Goal: Communication & Community: Answer question/provide support

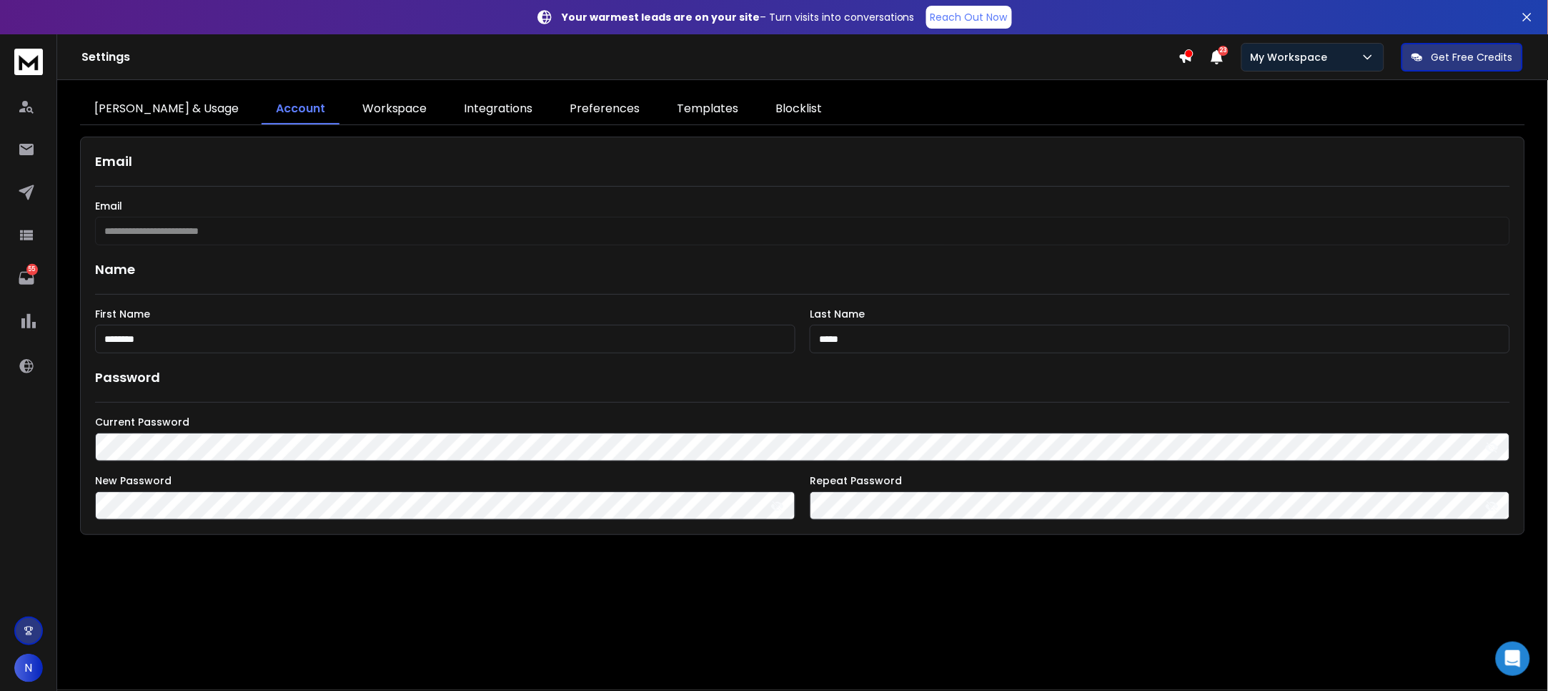
click at [1334, 64] on button "My Workspace" at bounding box center [1313, 57] width 143 height 29
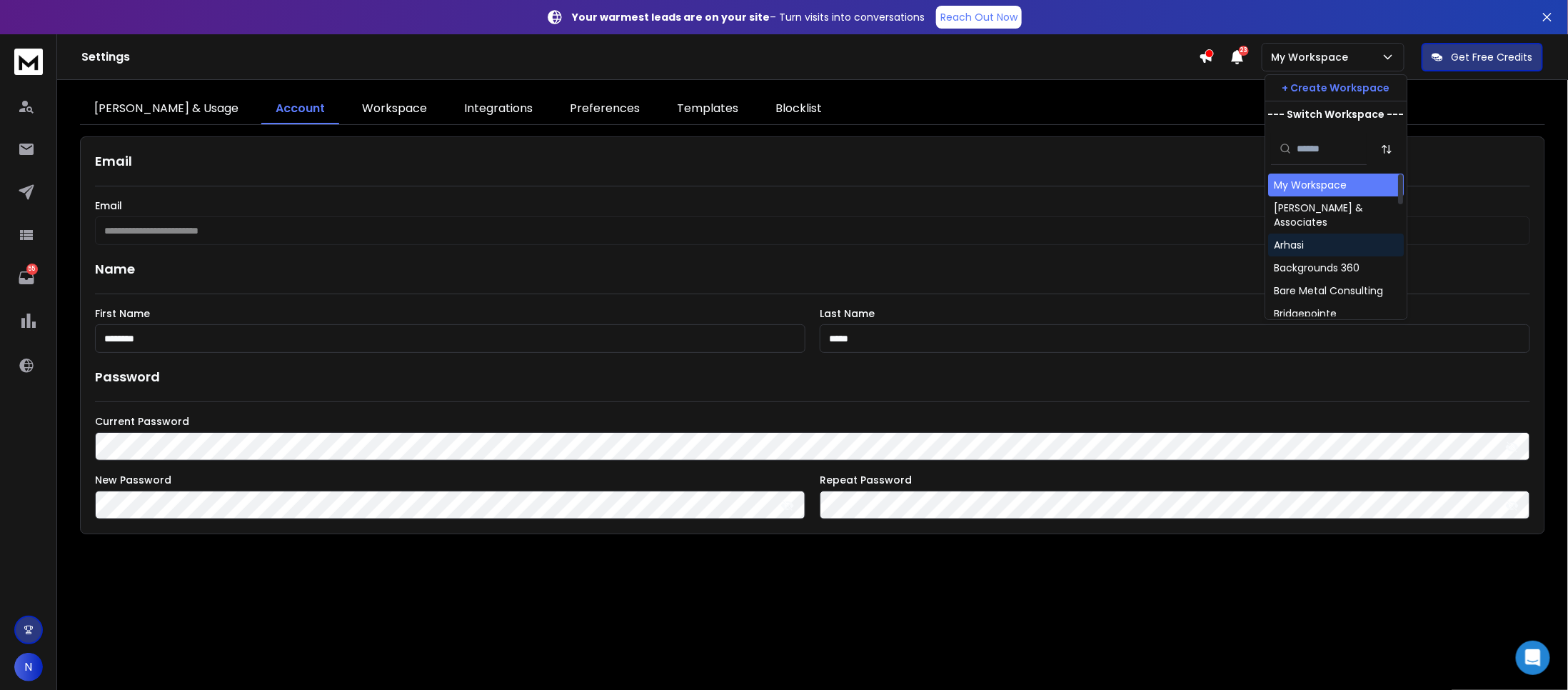
click at [1400, 192] on div at bounding box center [1400, 189] width 5 height 30
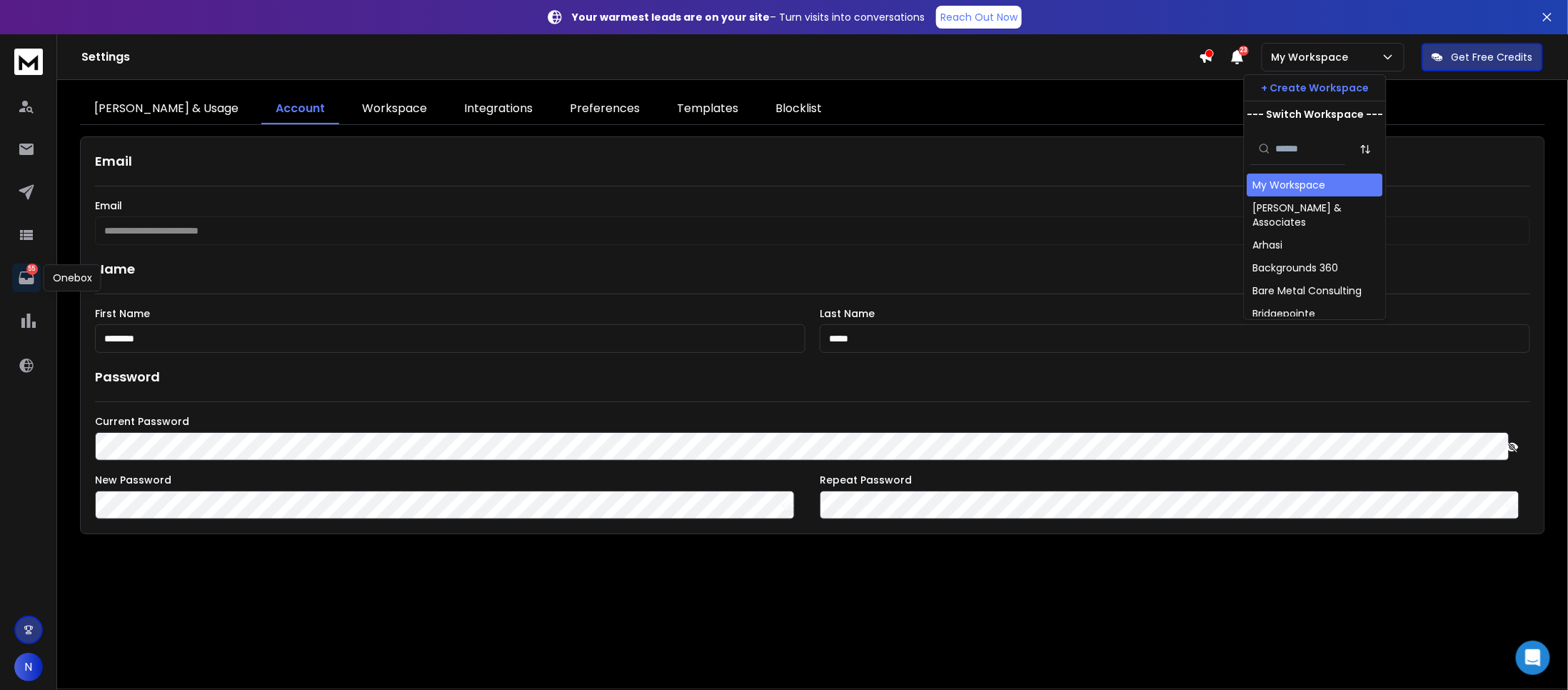
click at [24, 283] on icon at bounding box center [26, 278] width 15 height 13
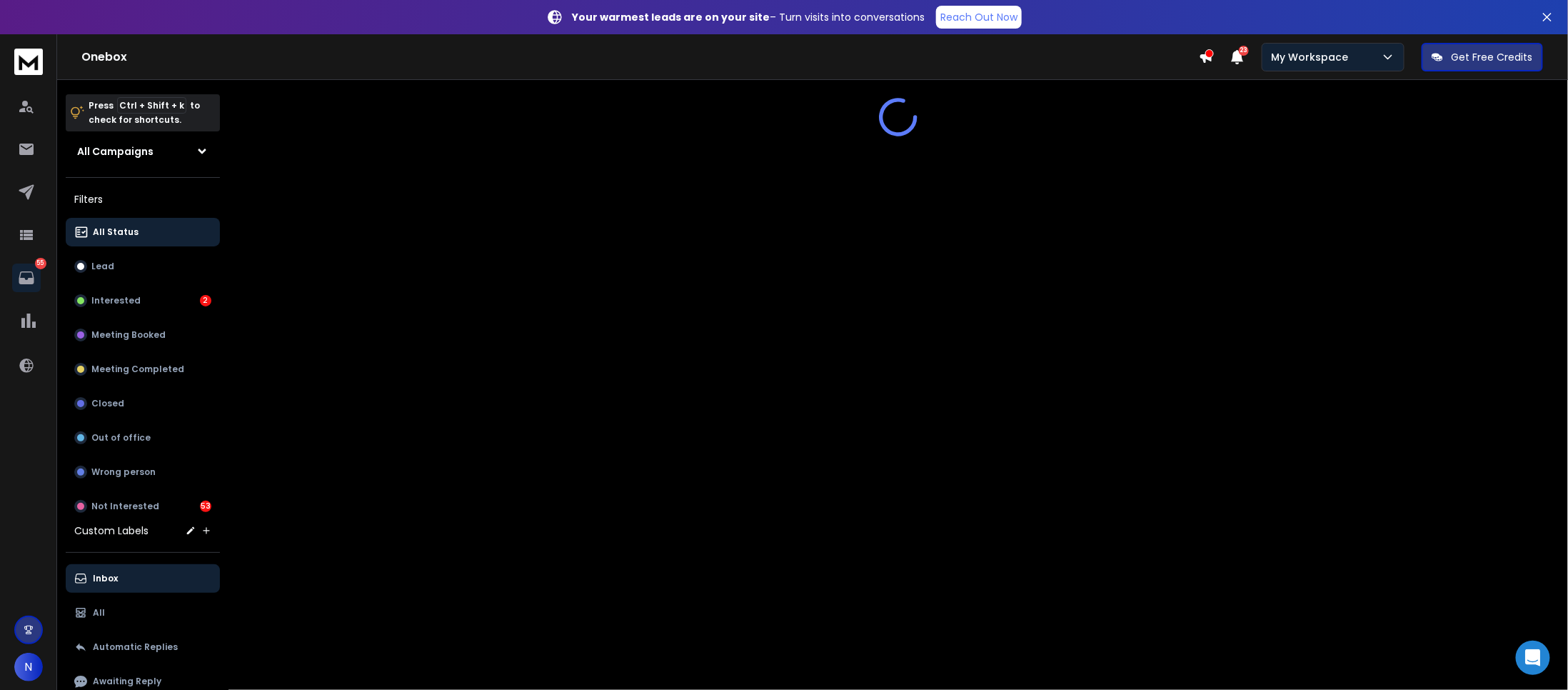
click at [1344, 54] on p "My Workspace" at bounding box center [1312, 57] width 83 height 14
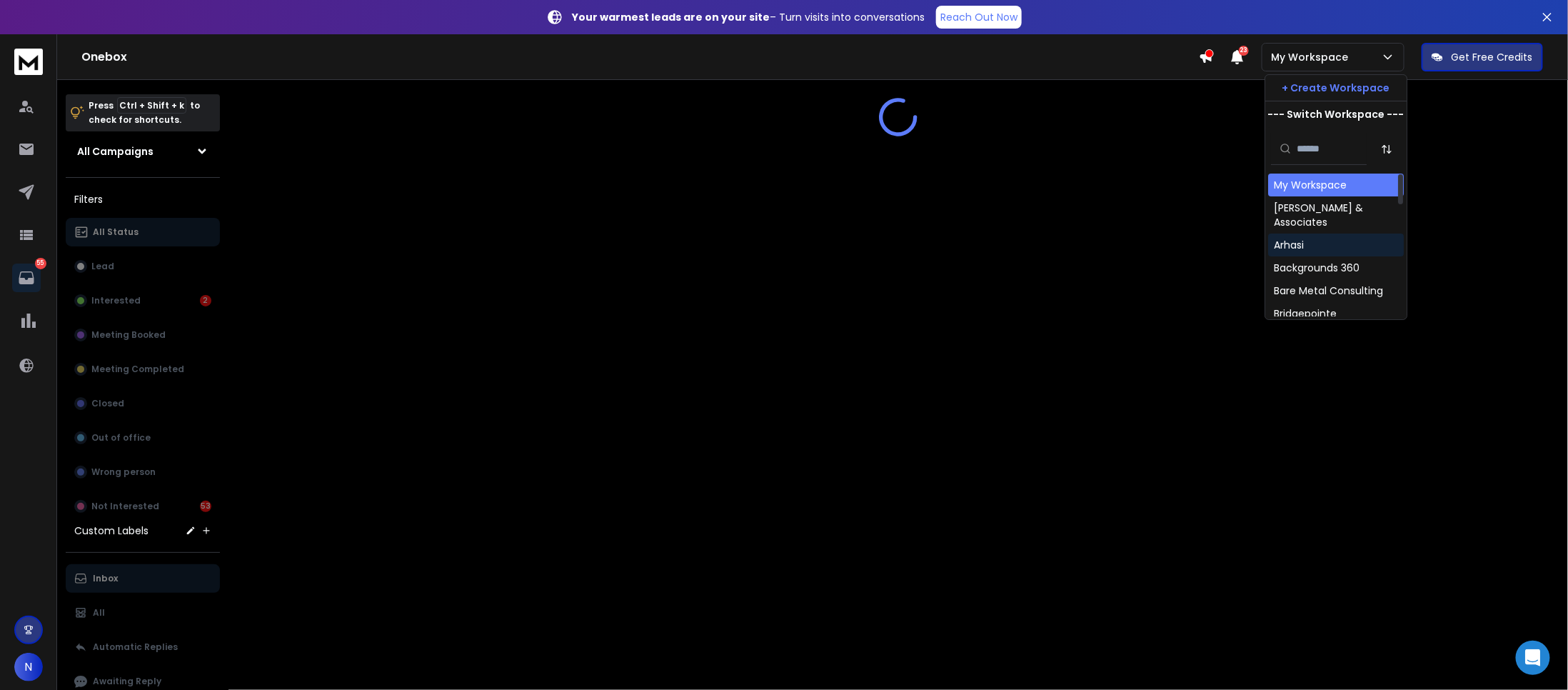
click at [1329, 243] on div "Arhasi" at bounding box center [1336, 245] width 136 height 23
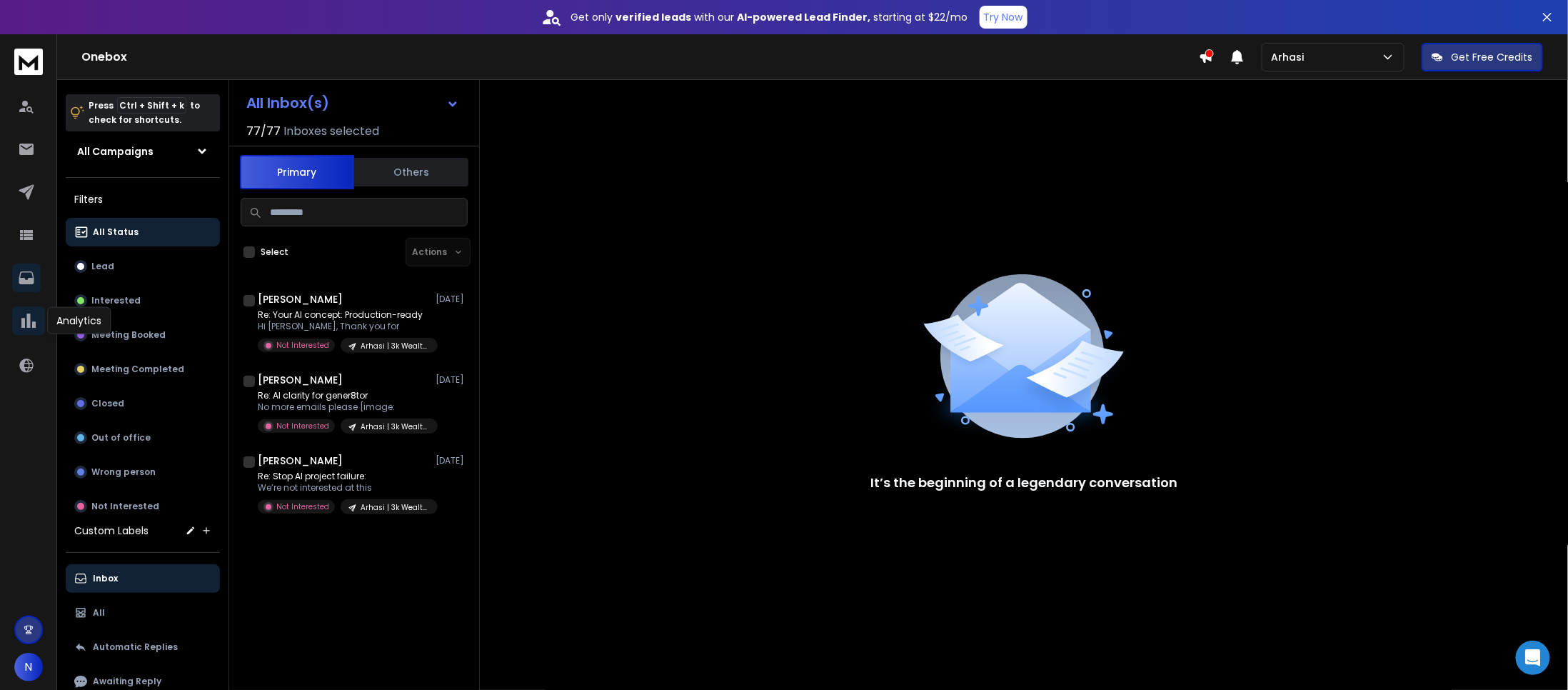
click at [36, 310] on icon at bounding box center [28, 320] width 21 height 21
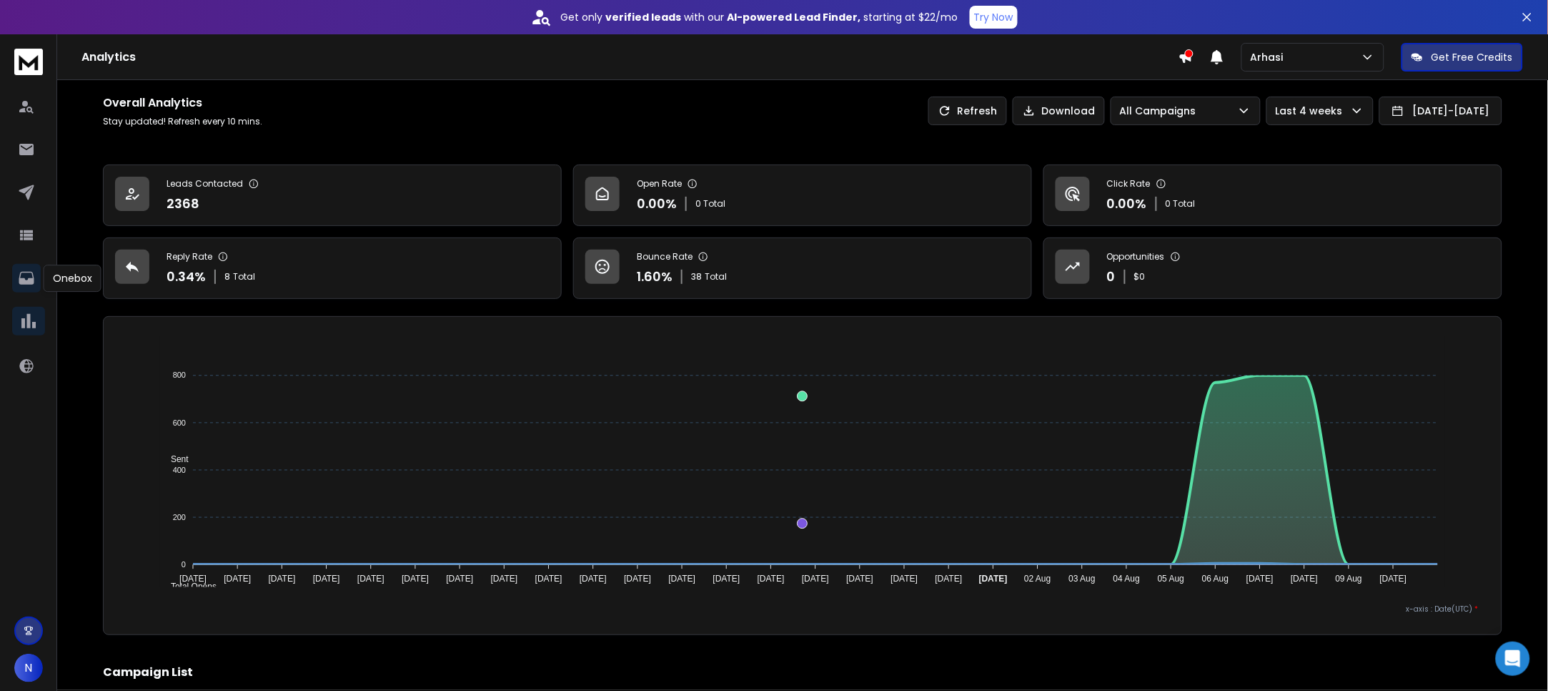
click at [21, 277] on icon at bounding box center [26, 278] width 17 height 17
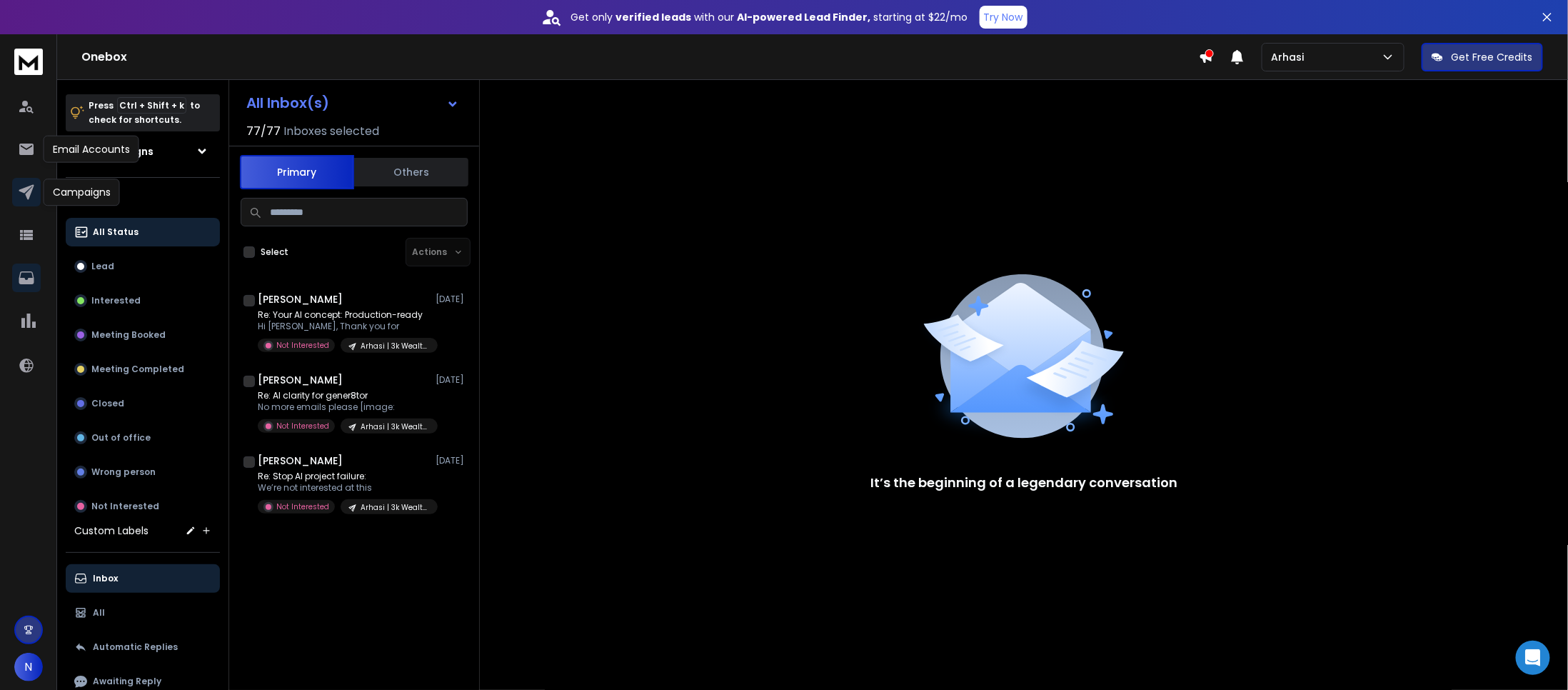
click at [26, 204] on link at bounding box center [26, 192] width 29 height 29
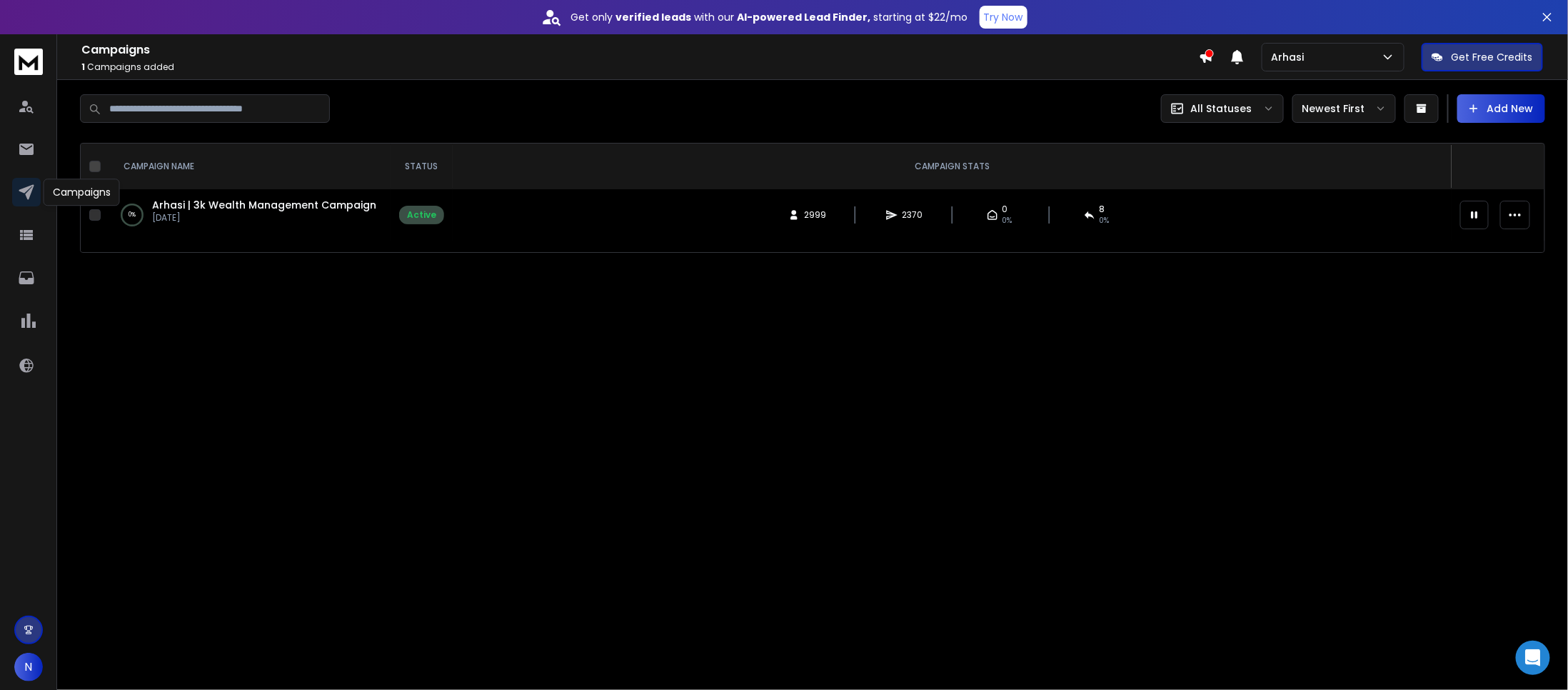
click at [1333, 40] on div "Campaigns 1 Campaigns added Arhasi Get Free Credits" at bounding box center [784, 57] width 1568 height 46
click at [1306, 51] on p "Arhasi" at bounding box center [1290, 57] width 39 height 14
click at [1308, 53] on p "Arhasi" at bounding box center [1290, 57] width 39 height 14
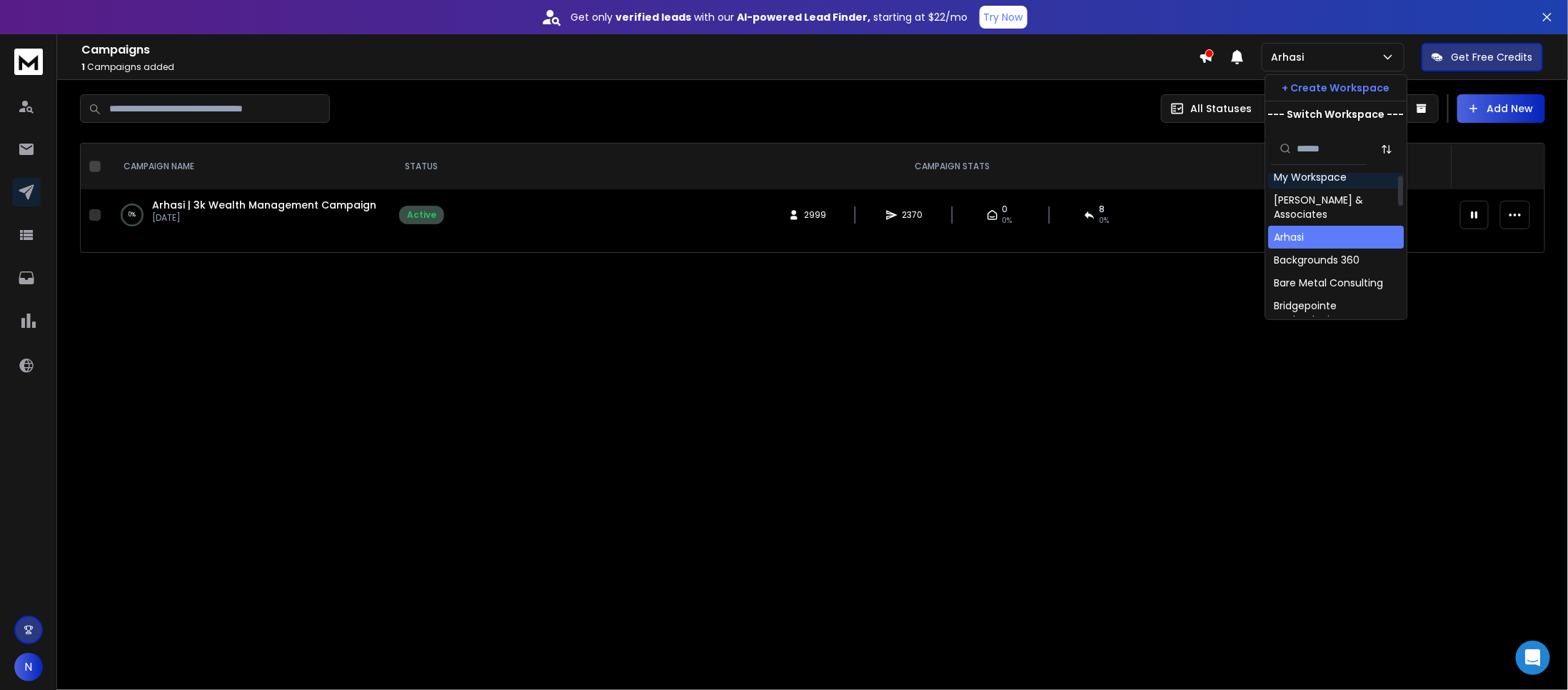
scroll to position [15, 0]
click at [1398, 185] on div at bounding box center [1400, 193] width 5 height 30
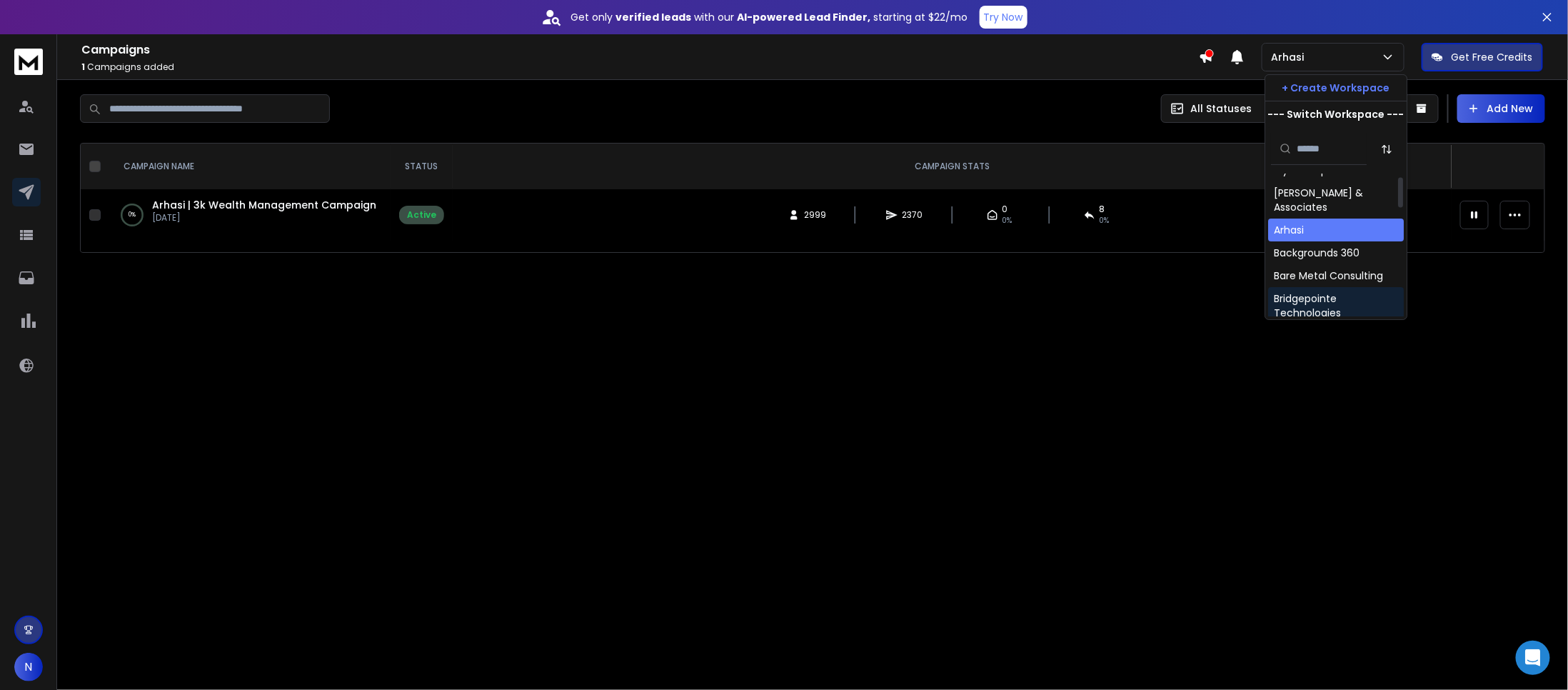
click at [1304, 306] on div "Bridgepointe Technologies" at bounding box center [1335, 306] width 124 height 29
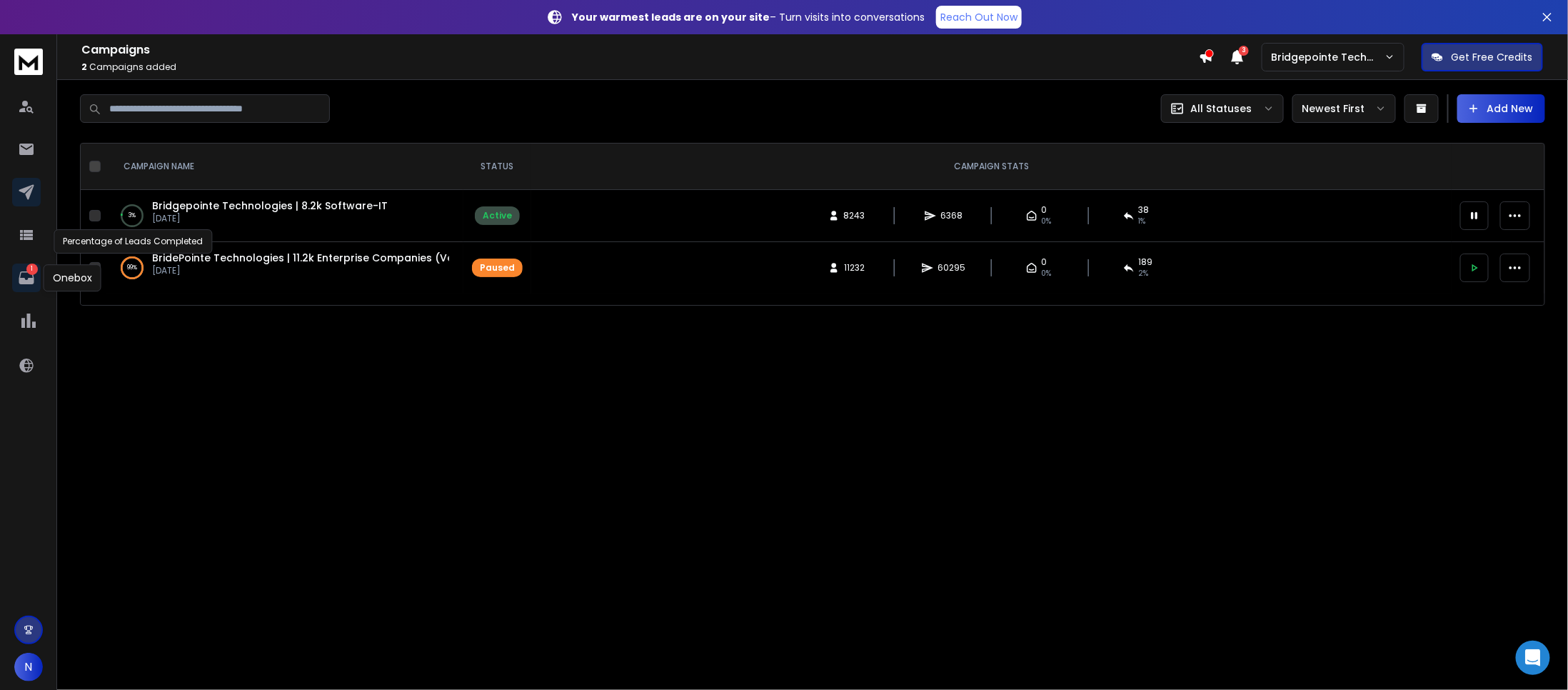
click at [32, 282] on icon at bounding box center [26, 278] width 15 height 13
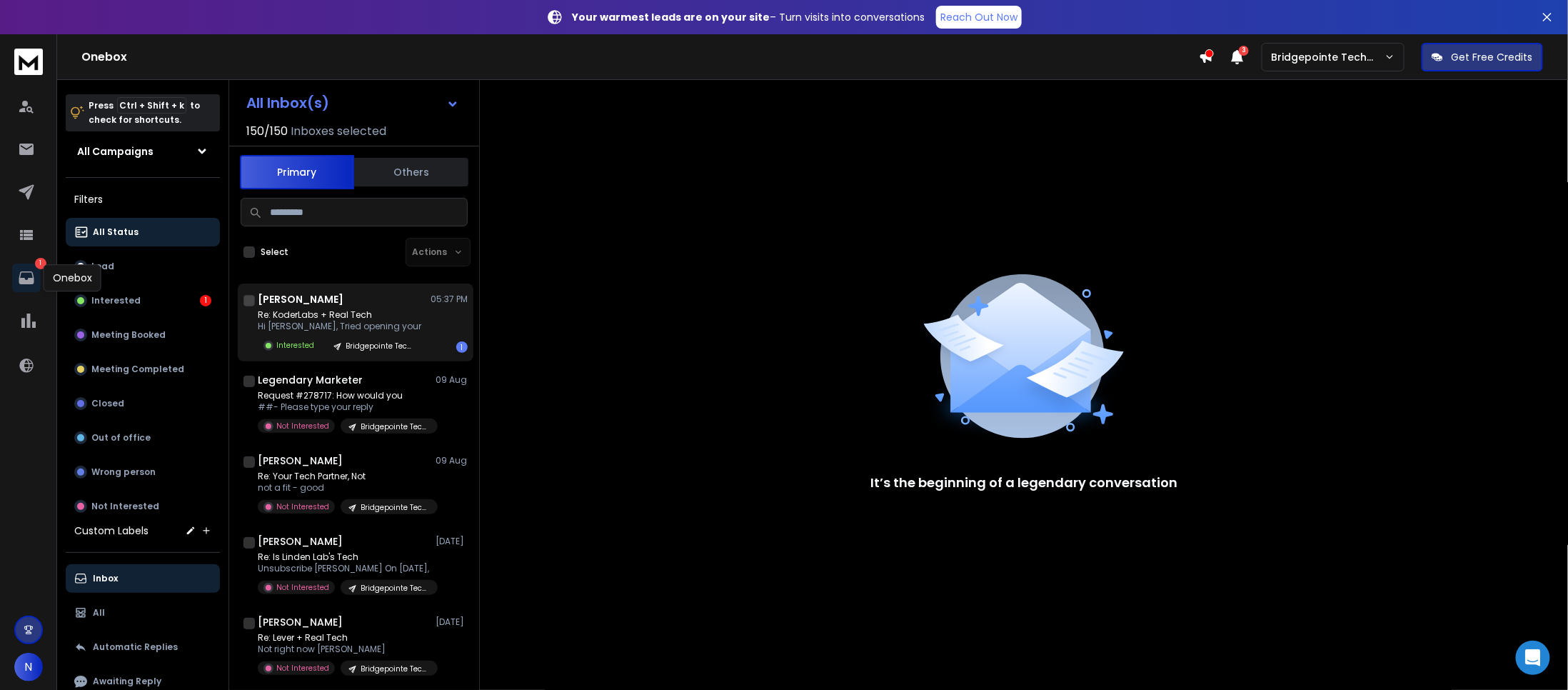
click at [382, 301] on div "Jawaid Gadiwala 05:37 PM" at bounding box center [363, 299] width 210 height 14
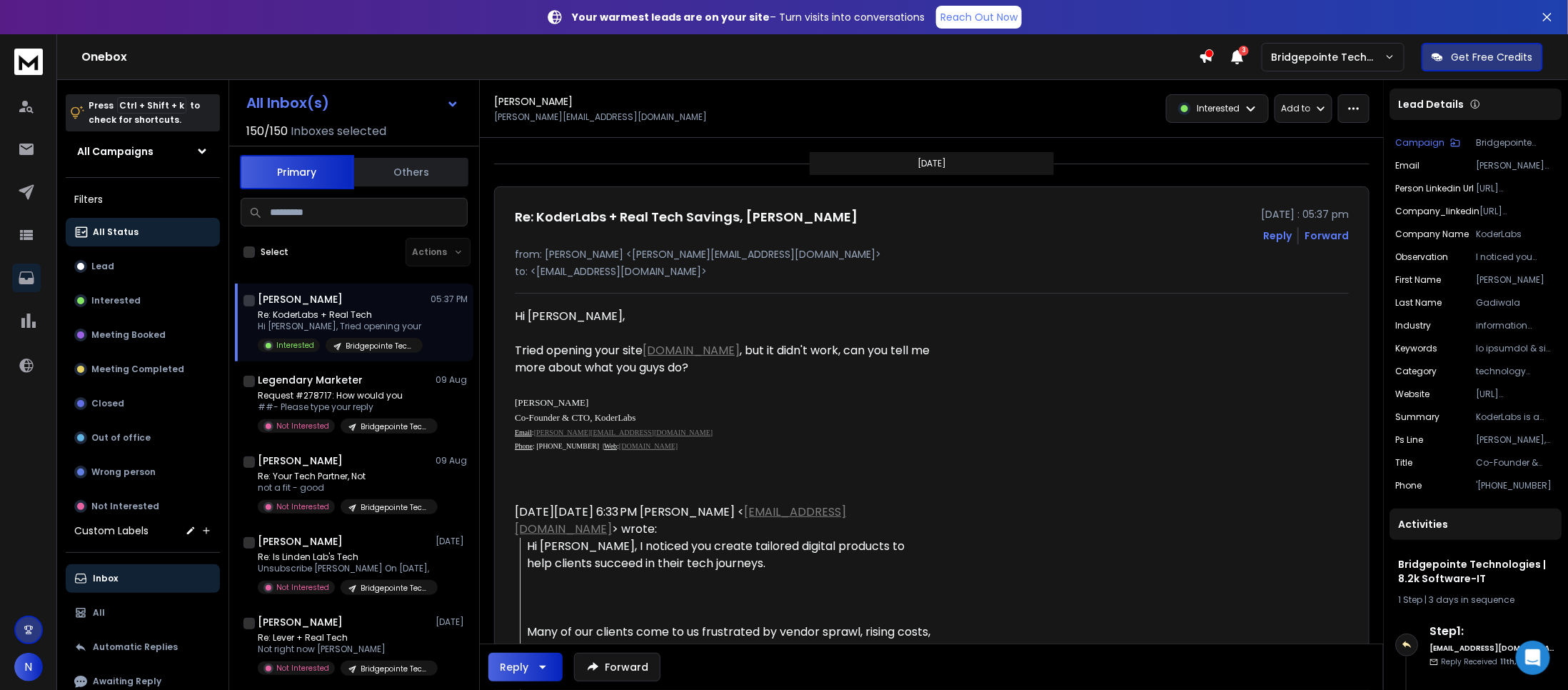
click at [740, 354] on link "bridgepointexperiences.com" at bounding box center [690, 349] width 97 height 16
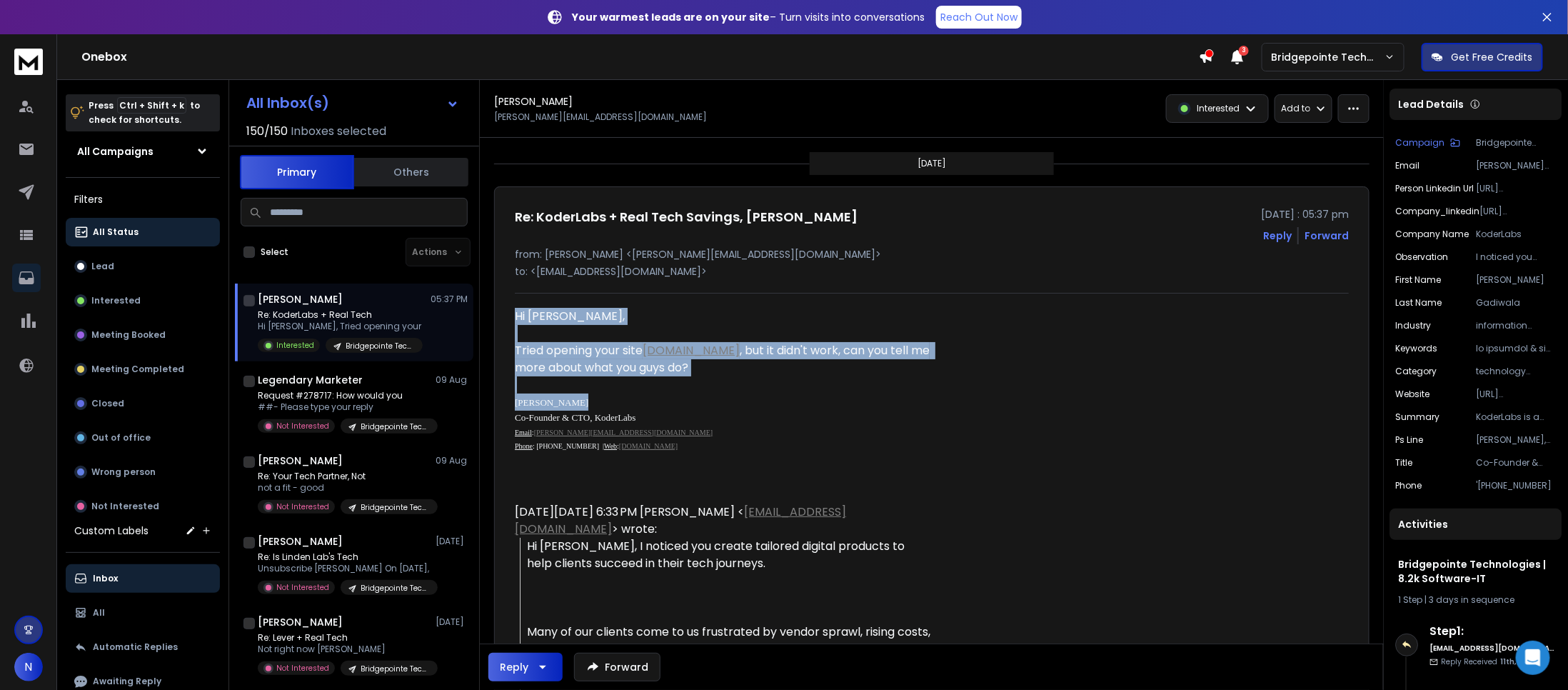
drag, startPoint x: 512, startPoint y: 314, endPoint x: 700, endPoint y: 409, distance: 210.6
click at [706, 409] on div "Jawaid Gadiwala Co-Founder & CTO, KoderLabs Email : jawaid.gadiwala@koderlabs.c…" at bounding box center [722, 422] width 416 height 93
drag, startPoint x: 657, startPoint y: 416, endPoint x: 505, endPoint y: 295, distance: 194.3
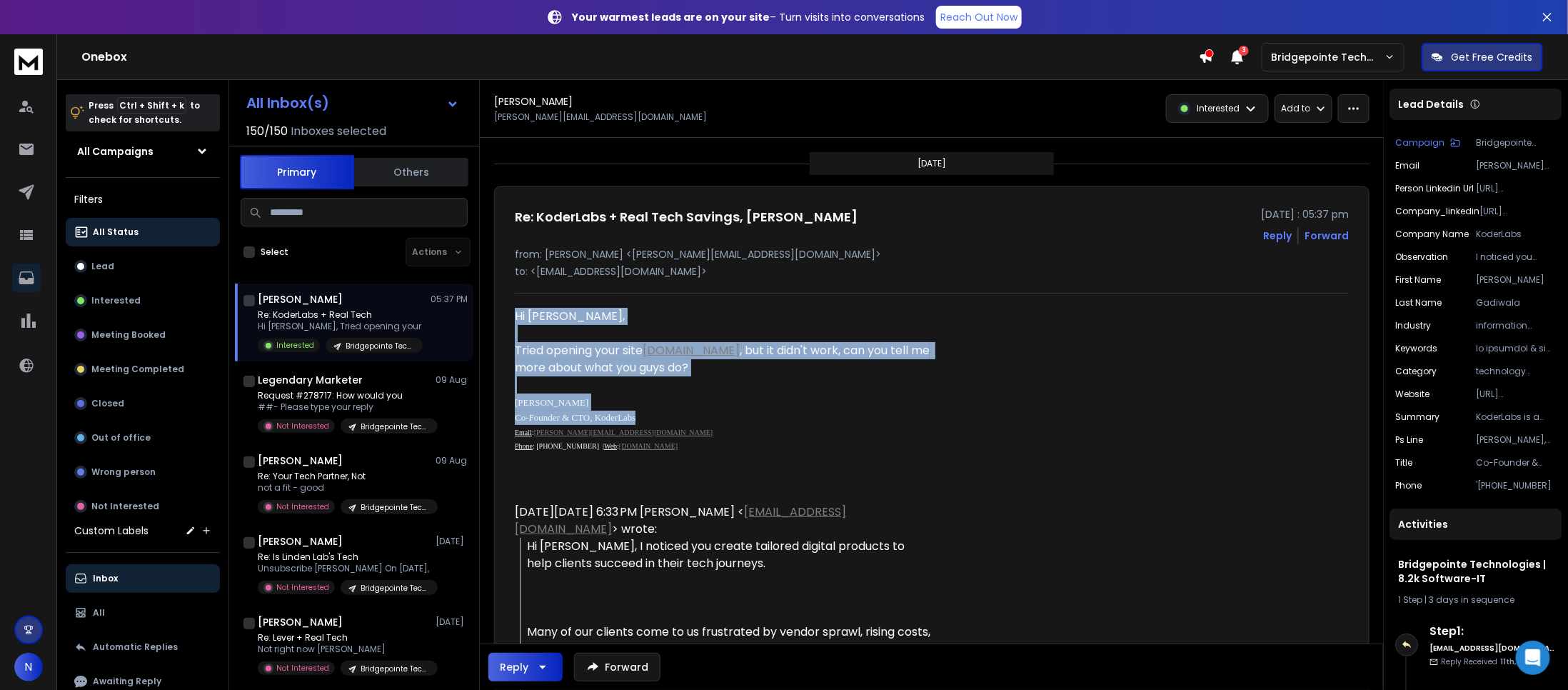
copy div "Hi Drew, Tried opening your site bridgepointexperiences.com , but it didn't wor…"
click at [529, 670] on div "Reply" at bounding box center [524, 666] width 51 height 17
click at [529, 670] on div "Jawaid Gadiwala Jawaid Gadiwala jawaid@koderlabs.com Interested Add to Interest…" at bounding box center [931, 424] width 904 height 690
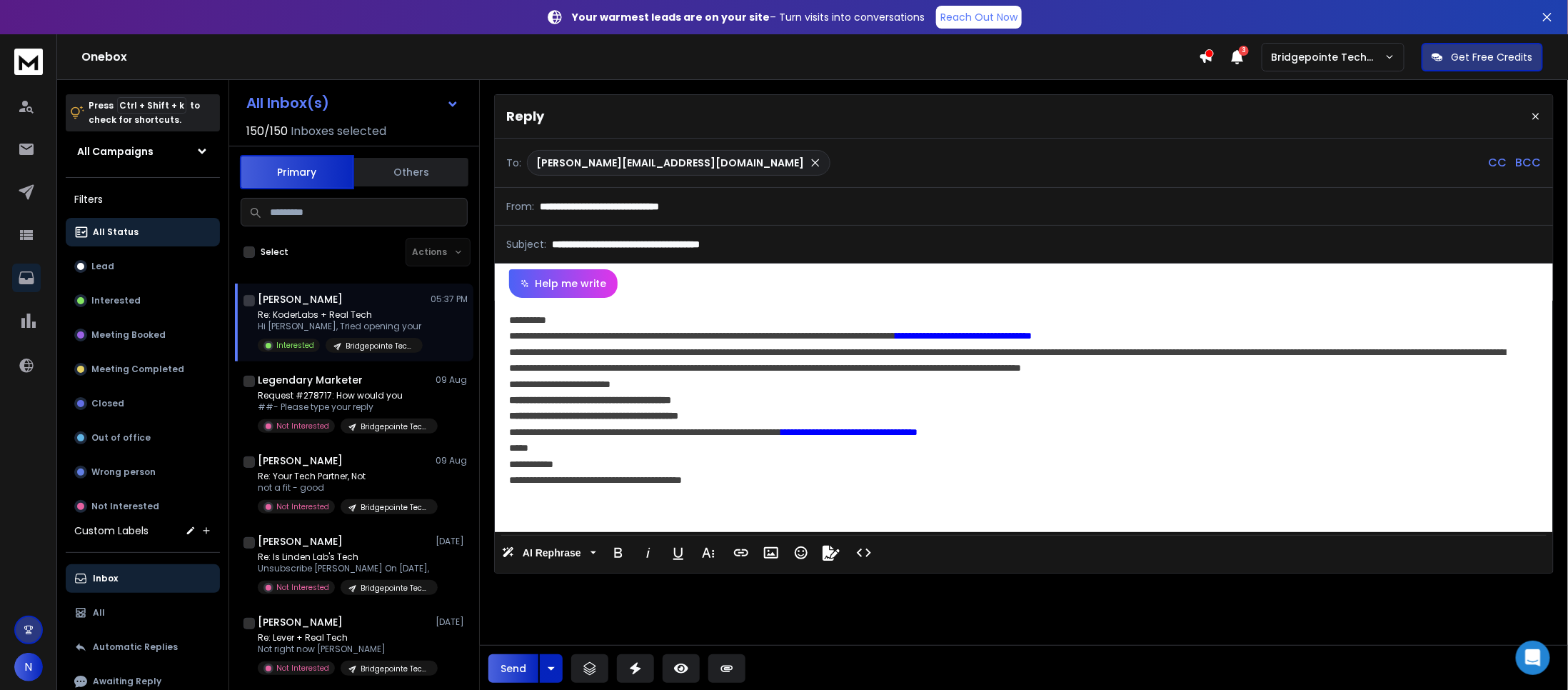
click at [567, 324] on p "**********" at bounding box center [1012, 320] width 1005 height 16
click at [612, 323] on p "**********" at bounding box center [1012, 320] width 1005 height 16
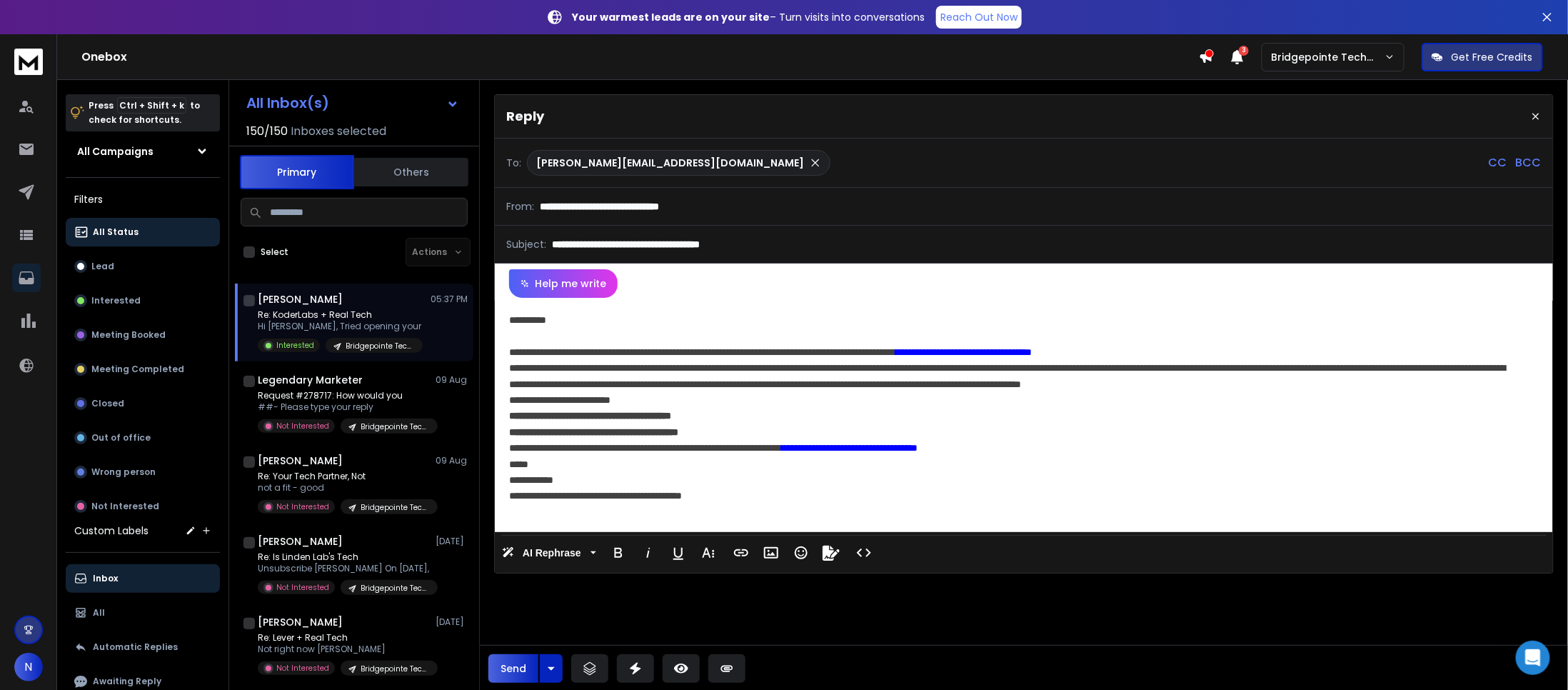
click at [1169, 354] on p "**********" at bounding box center [1012, 352] width 1005 height 16
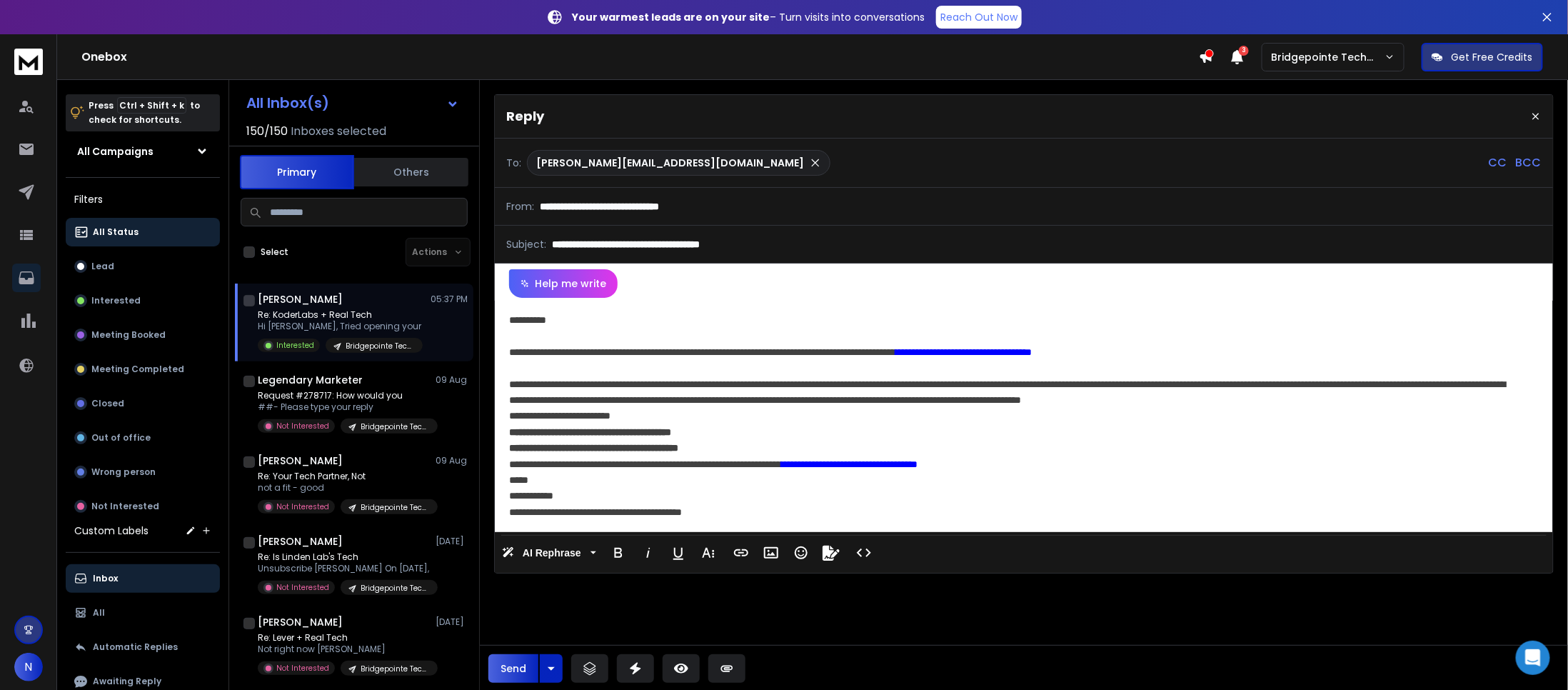
click at [1383, 404] on p "**********" at bounding box center [1012, 392] width 1005 height 32
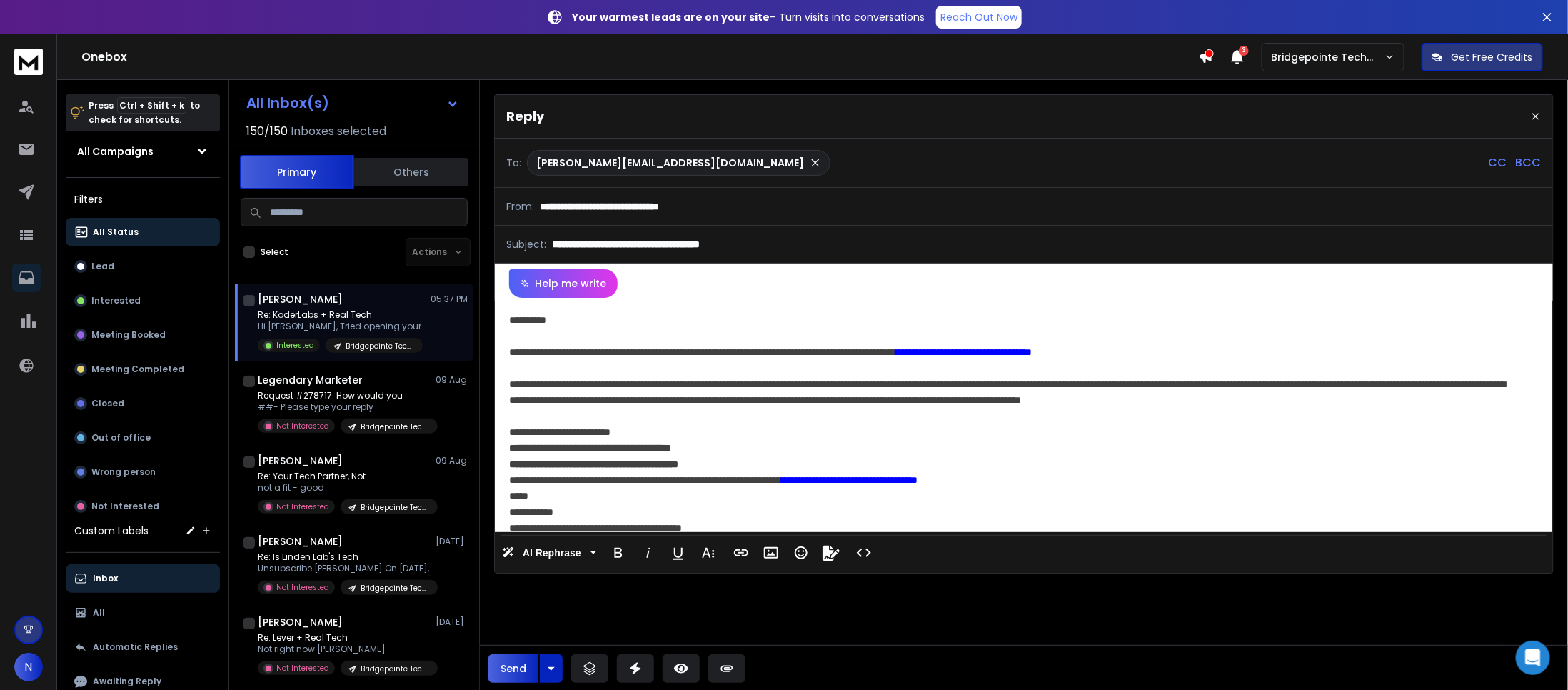
click at [650, 426] on p "**********" at bounding box center [1012, 448] width 1005 height 48
click at [790, 466] on p "**********" at bounding box center [1012, 448] width 1005 height 48
click at [791, 466] on p "**********" at bounding box center [1012, 448] width 1005 height 48
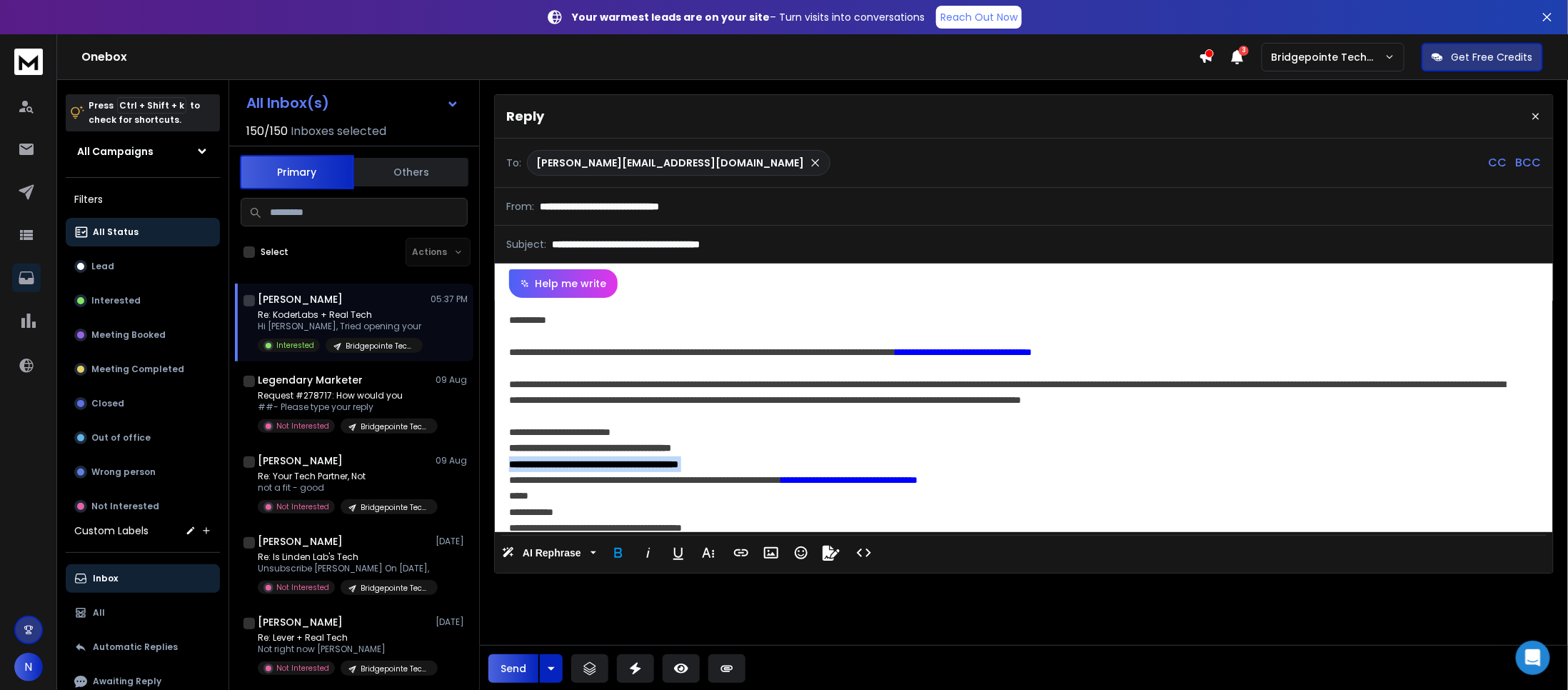
click at [791, 466] on p "**********" at bounding box center [1012, 448] width 1005 height 48
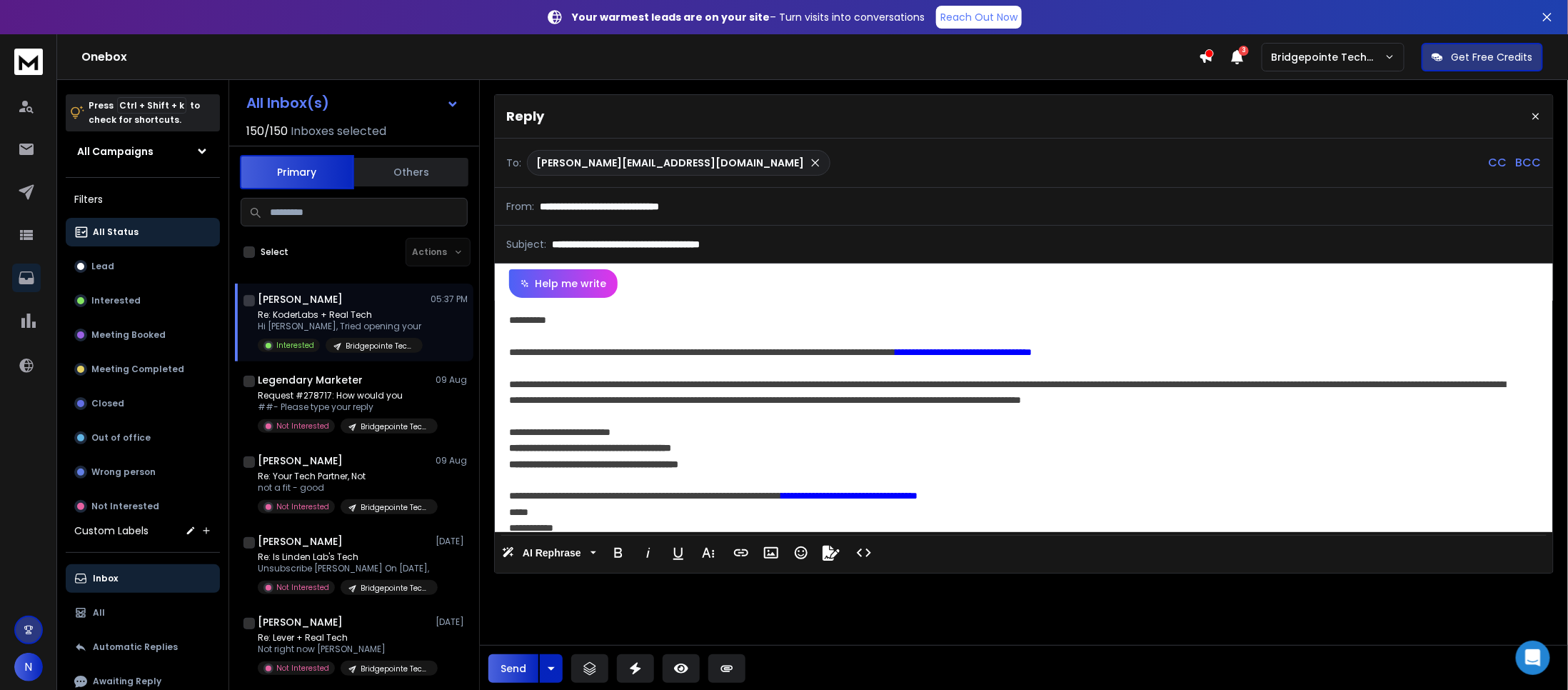
scroll to position [143, 0]
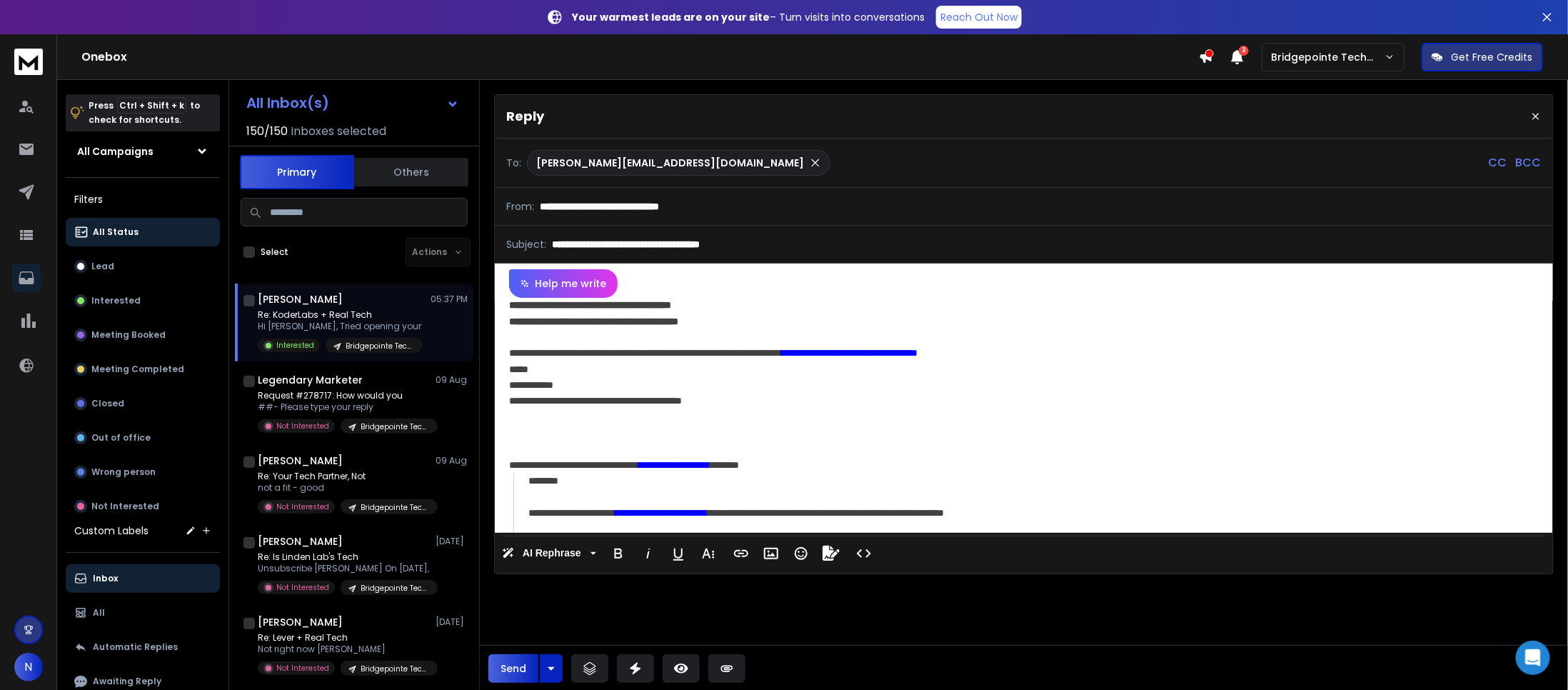
click at [1046, 353] on p "**********" at bounding box center [1012, 352] width 1005 height 16
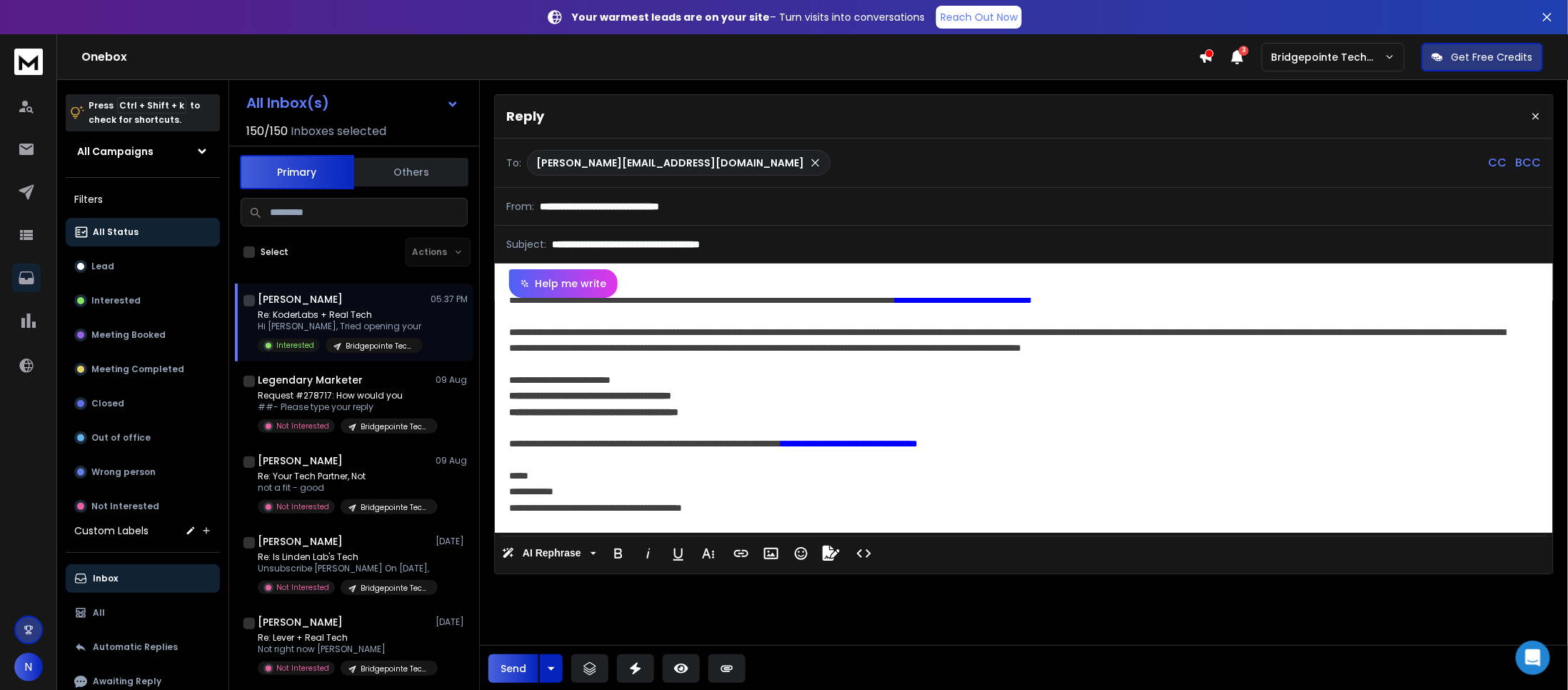
scroll to position [0, 0]
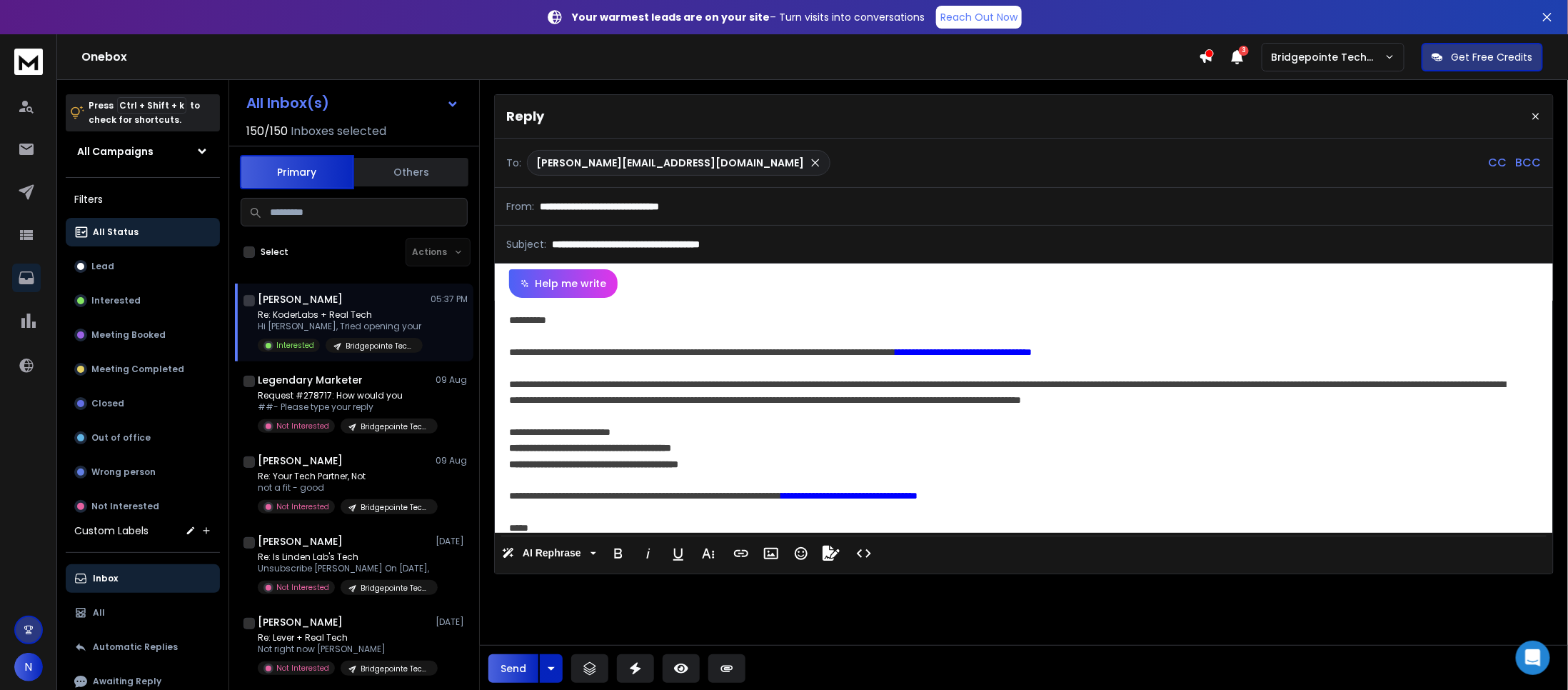
click at [657, 425] on p "**********" at bounding box center [1012, 448] width 1005 height 48
click at [800, 395] on p "**********" at bounding box center [1012, 392] width 1005 height 32
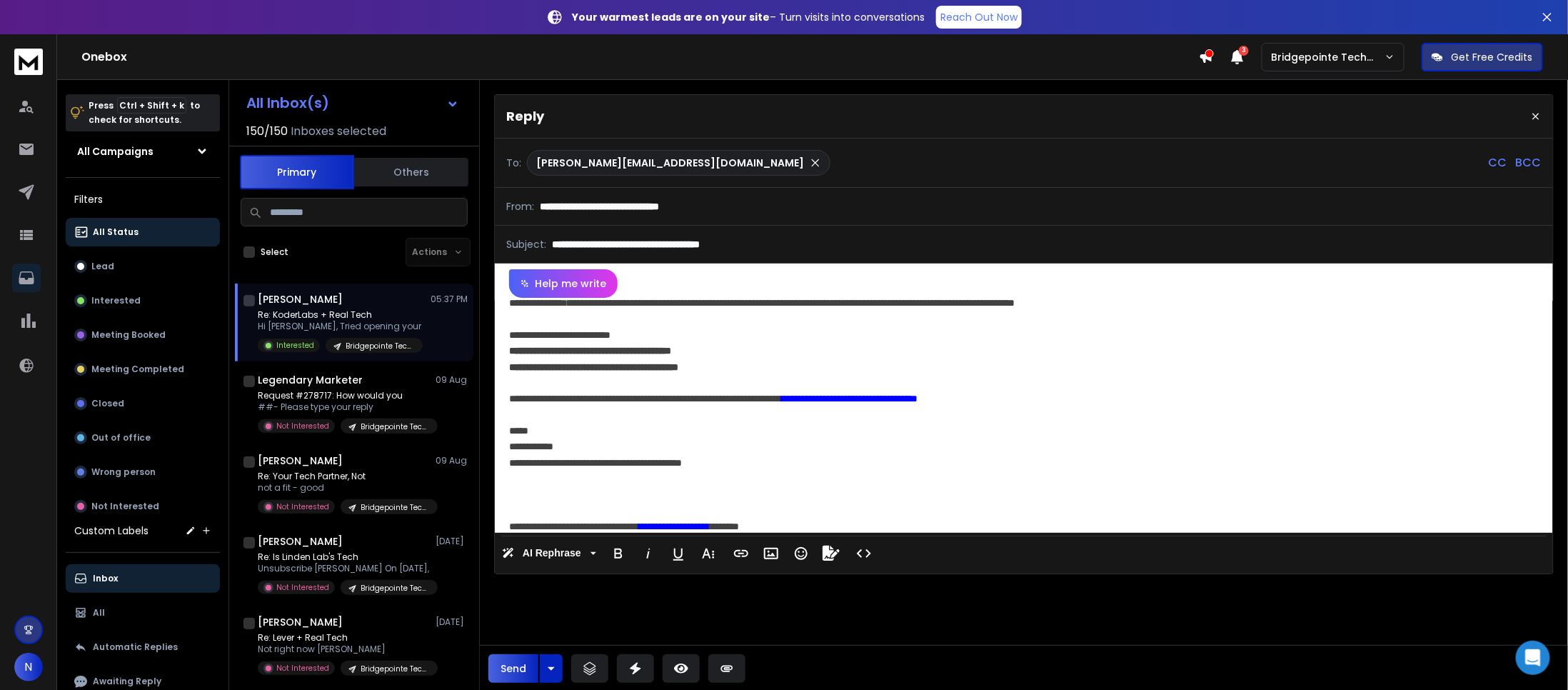
scroll to position [286, 0]
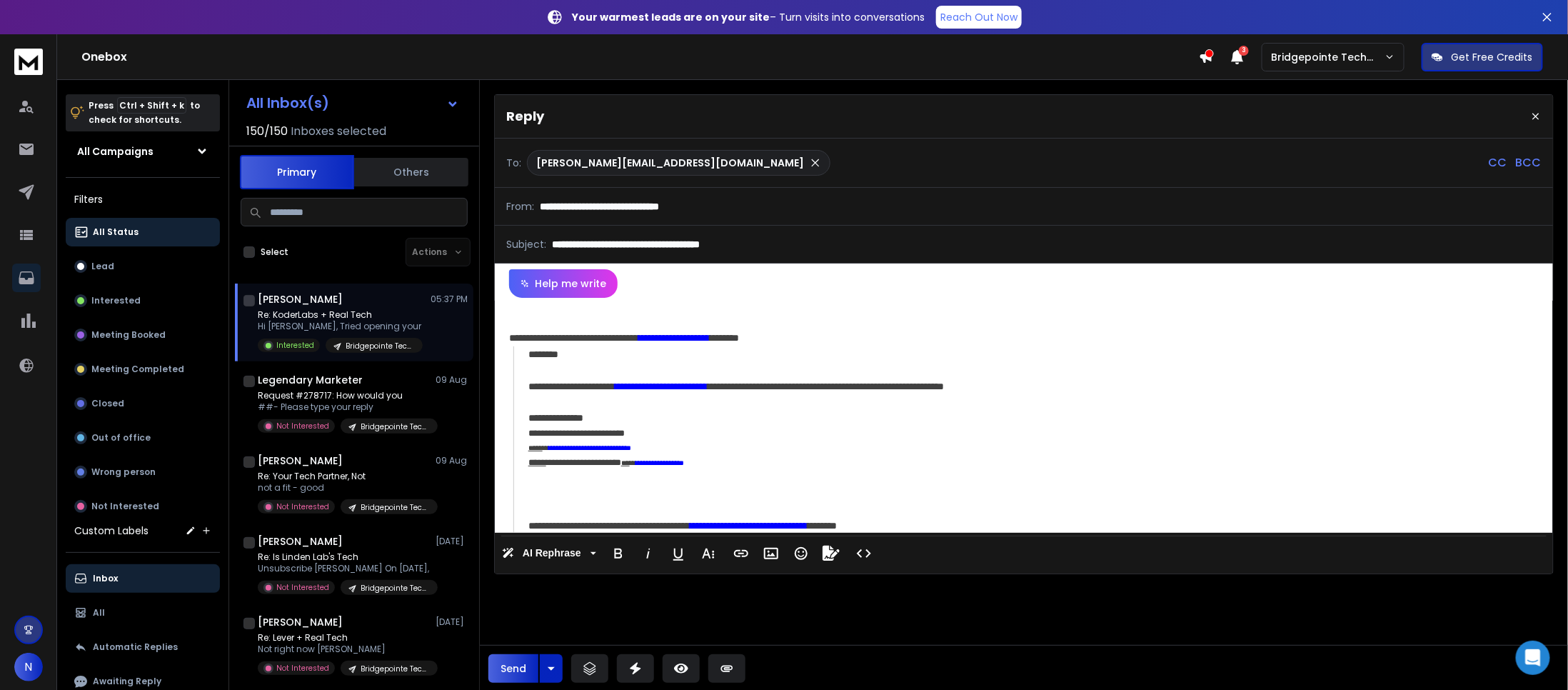
click at [525, 658] on button "Send" at bounding box center [513, 668] width 50 height 29
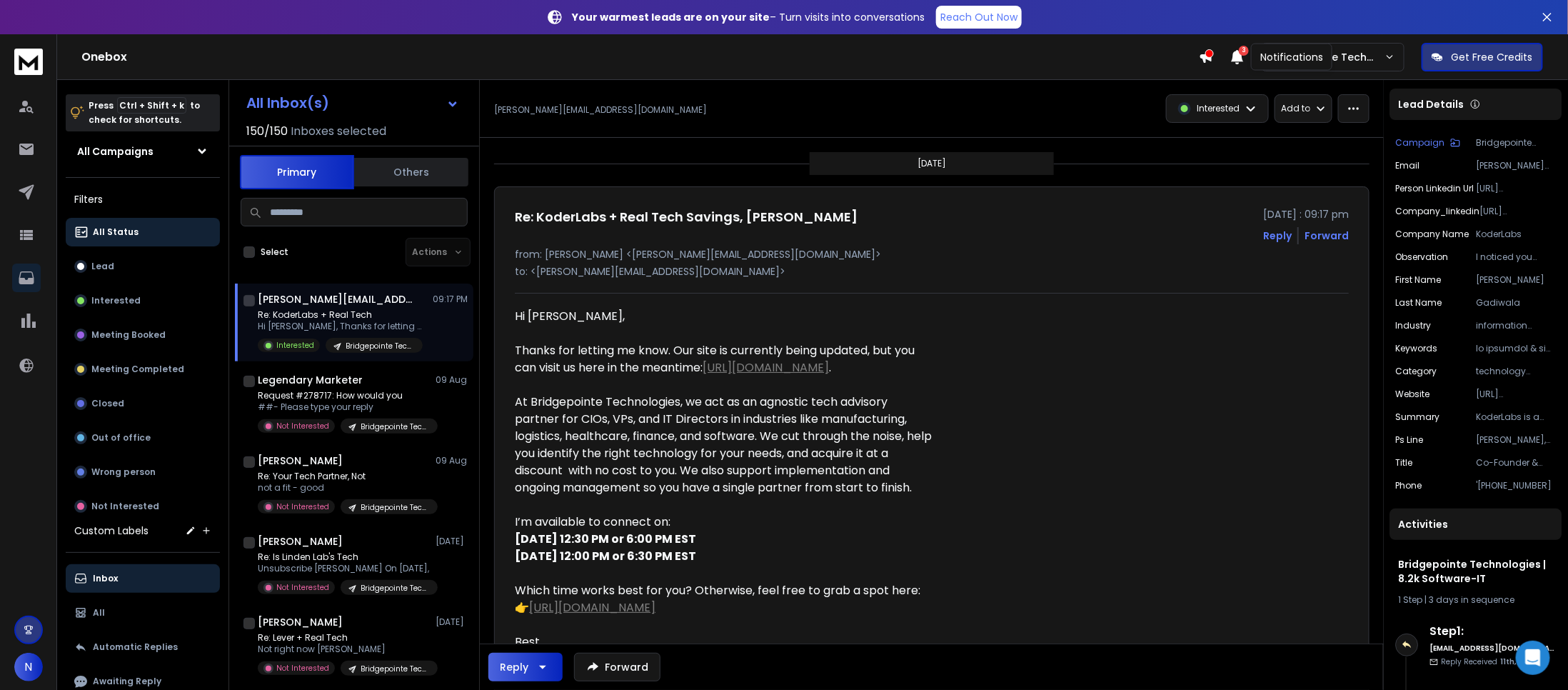
click at [1309, 61] on div "Notifications" at bounding box center [1290, 57] width 81 height 27
click at [1363, 63] on p "Bridgepointe Technologies" at bounding box center [1328, 57] width 114 height 14
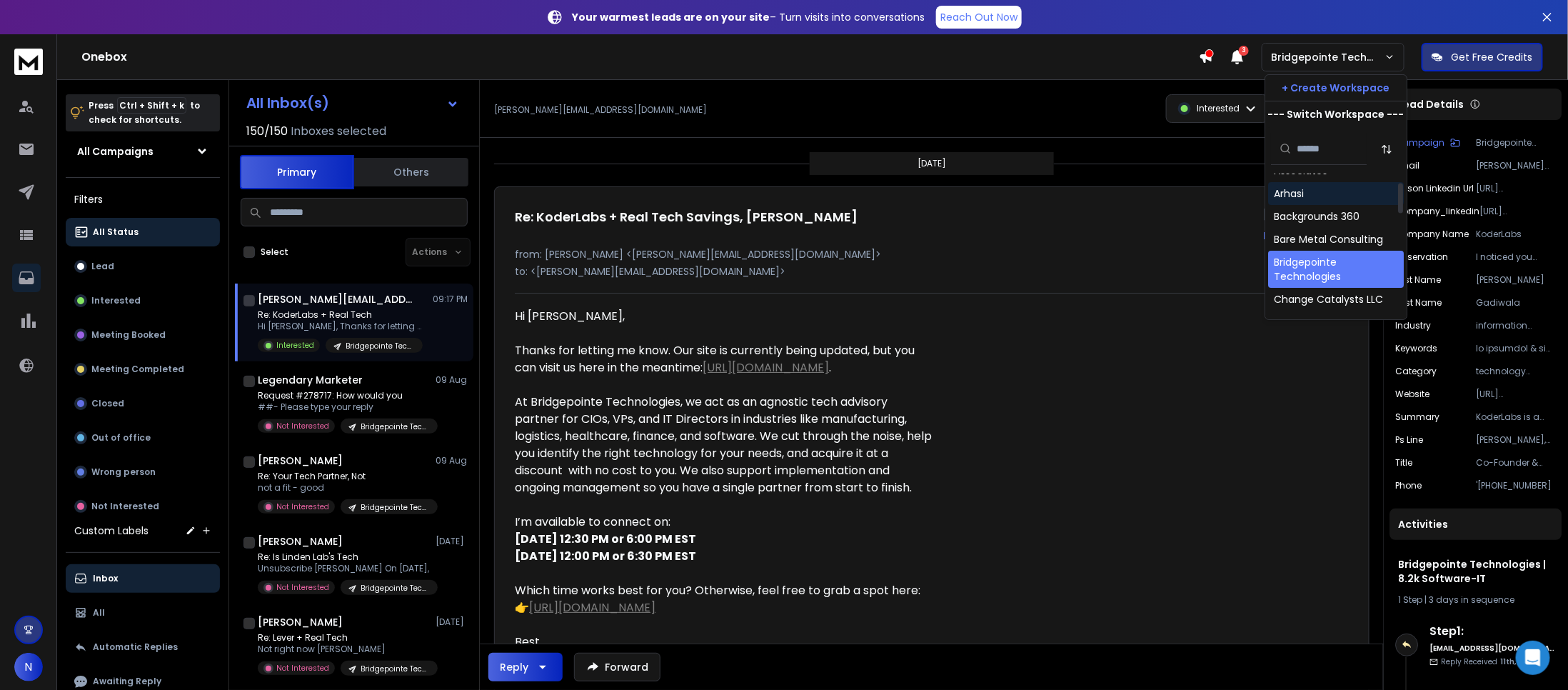
drag, startPoint x: 1401, startPoint y: 188, endPoint x: 1401, endPoint y: 199, distance: 11.0
click at [1401, 199] on div at bounding box center [1400, 199] width 5 height 30
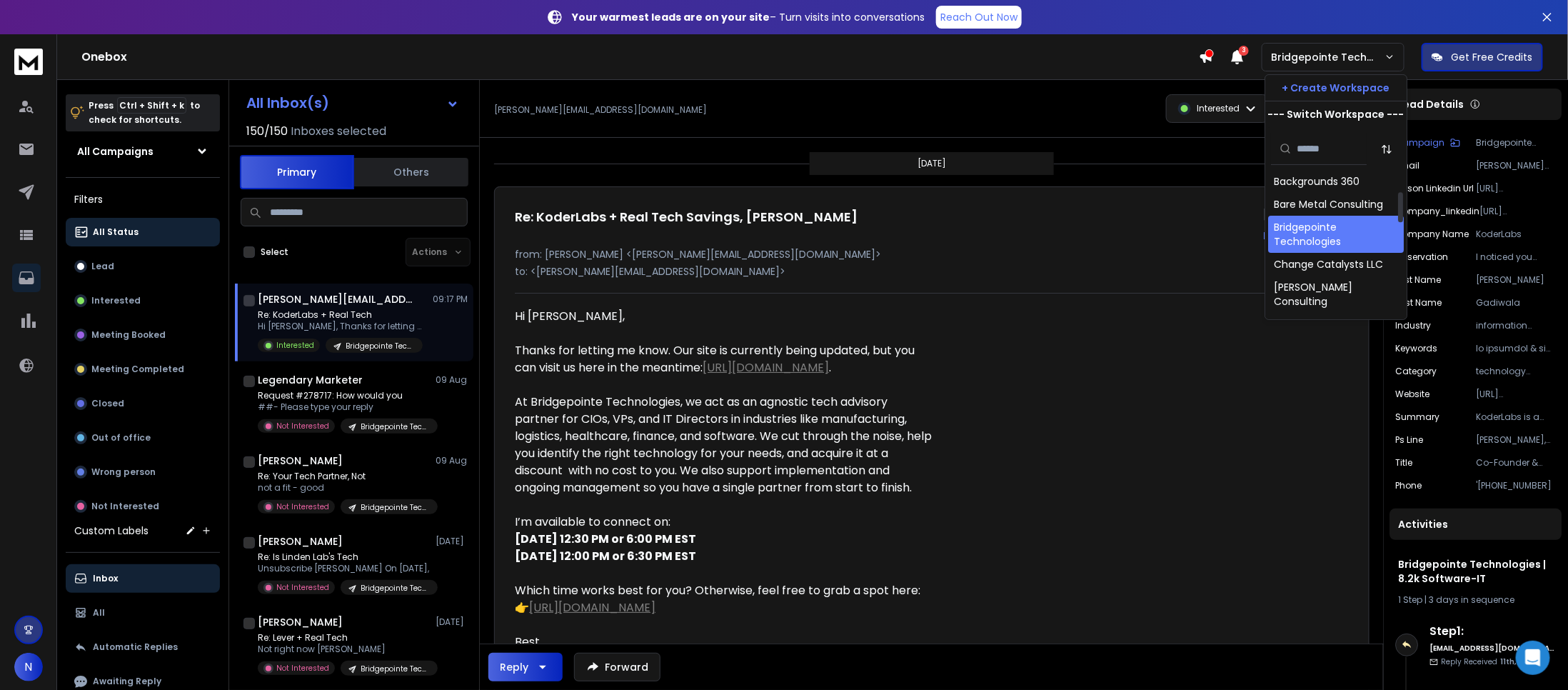
drag, startPoint x: 1401, startPoint y: 199, endPoint x: 1401, endPoint y: 206, distance: 7.0
click at [1401, 206] on div at bounding box center [1400, 207] width 5 height 30
drag, startPoint x: 1350, startPoint y: 262, endPoint x: 1356, endPoint y: 253, distance: 10.8
click at [1352, 262] on div "Change Catalysts LLC" at bounding box center [1327, 264] width 109 height 14
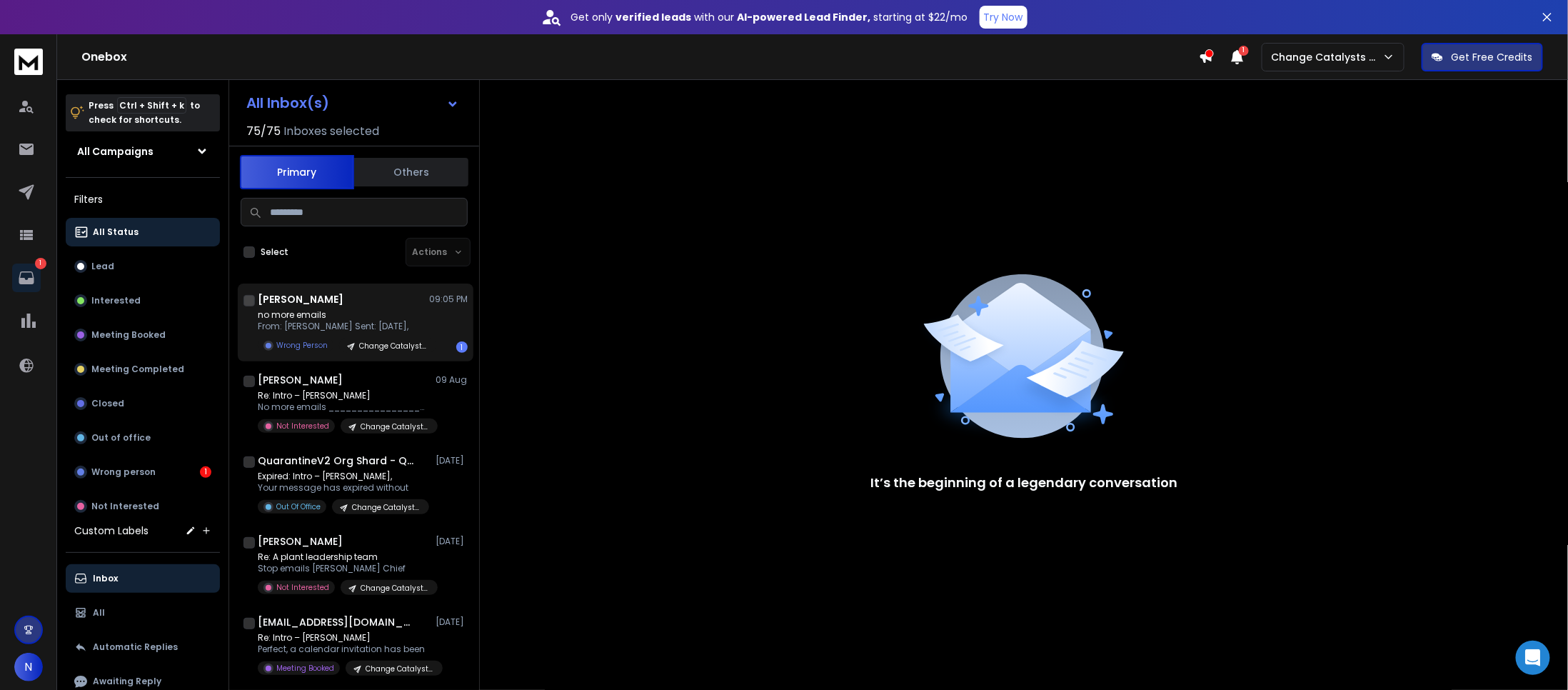
click at [361, 299] on div "Terry Meadows 09:05 PM" at bounding box center [363, 299] width 210 height 14
click at [370, 297] on div "Terry Meadows 09:05 PM" at bounding box center [363, 299] width 210 height 14
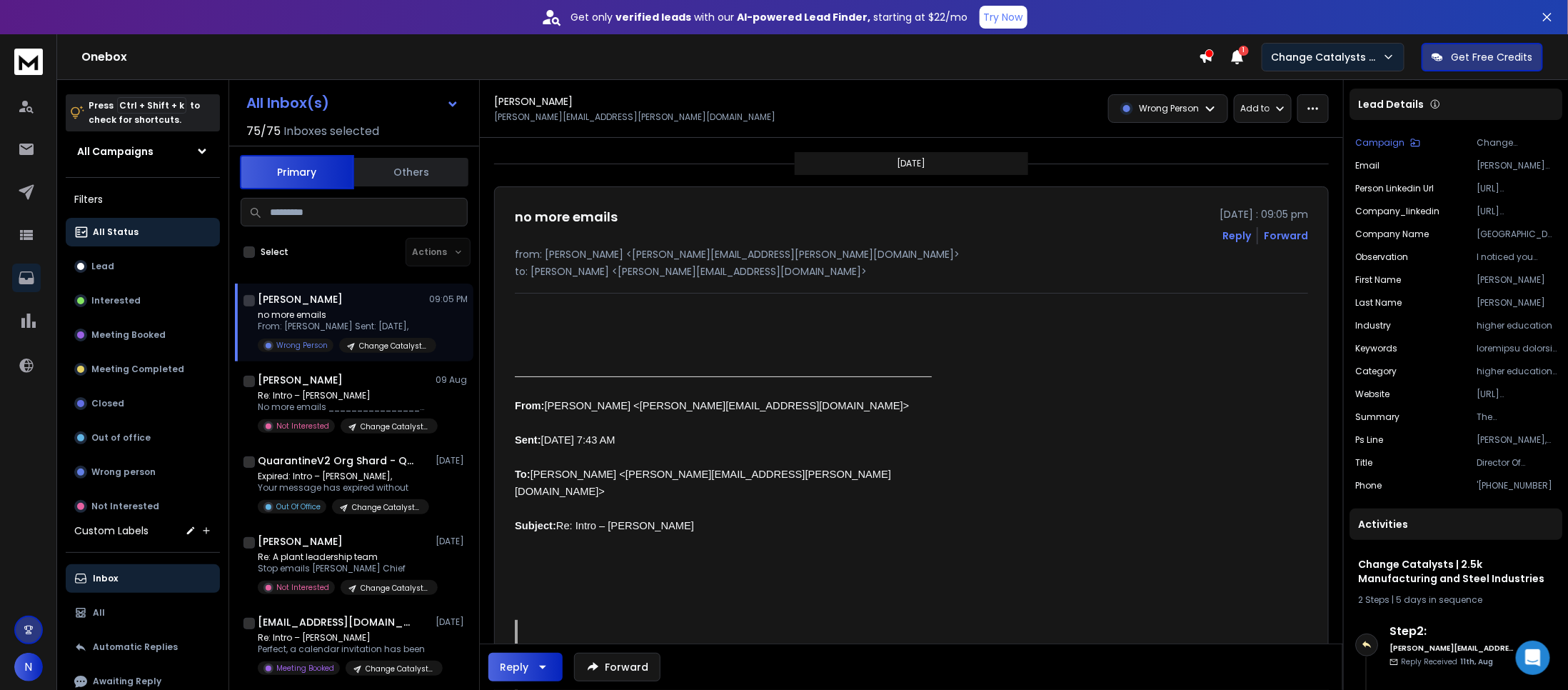
click at [1351, 61] on p "Change Catalysts LLC" at bounding box center [1327, 57] width 112 height 14
click at [1367, 66] on button "Change Catalysts LLC" at bounding box center [1332, 57] width 143 height 29
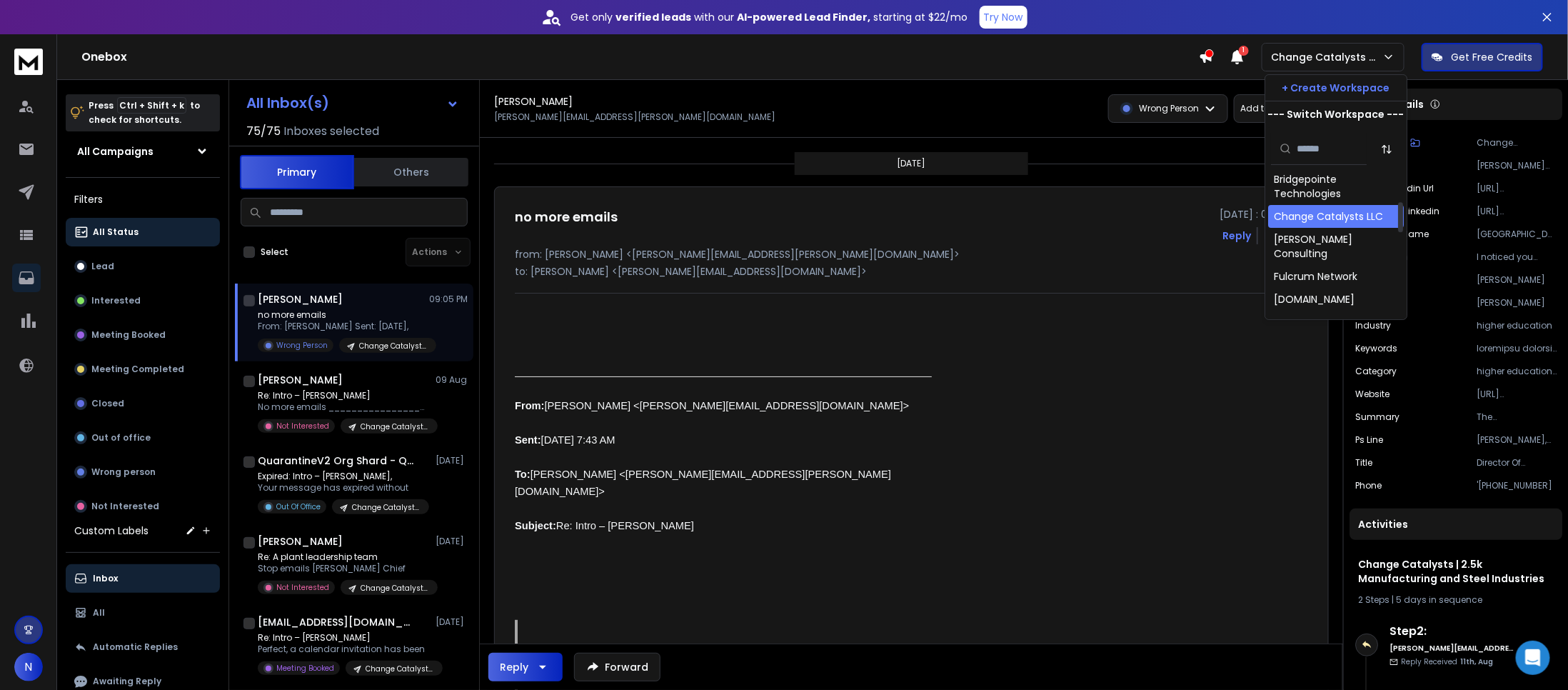
scroll to position [276, 0]
drag, startPoint x: 1401, startPoint y: 210, endPoint x: 1392, endPoint y: 238, distance: 29.4
click at [1398, 238] on div at bounding box center [1400, 247] width 5 height 30
click at [1357, 271] on div "[PERSON_NAME] Group" at bounding box center [1329, 278] width 112 height 14
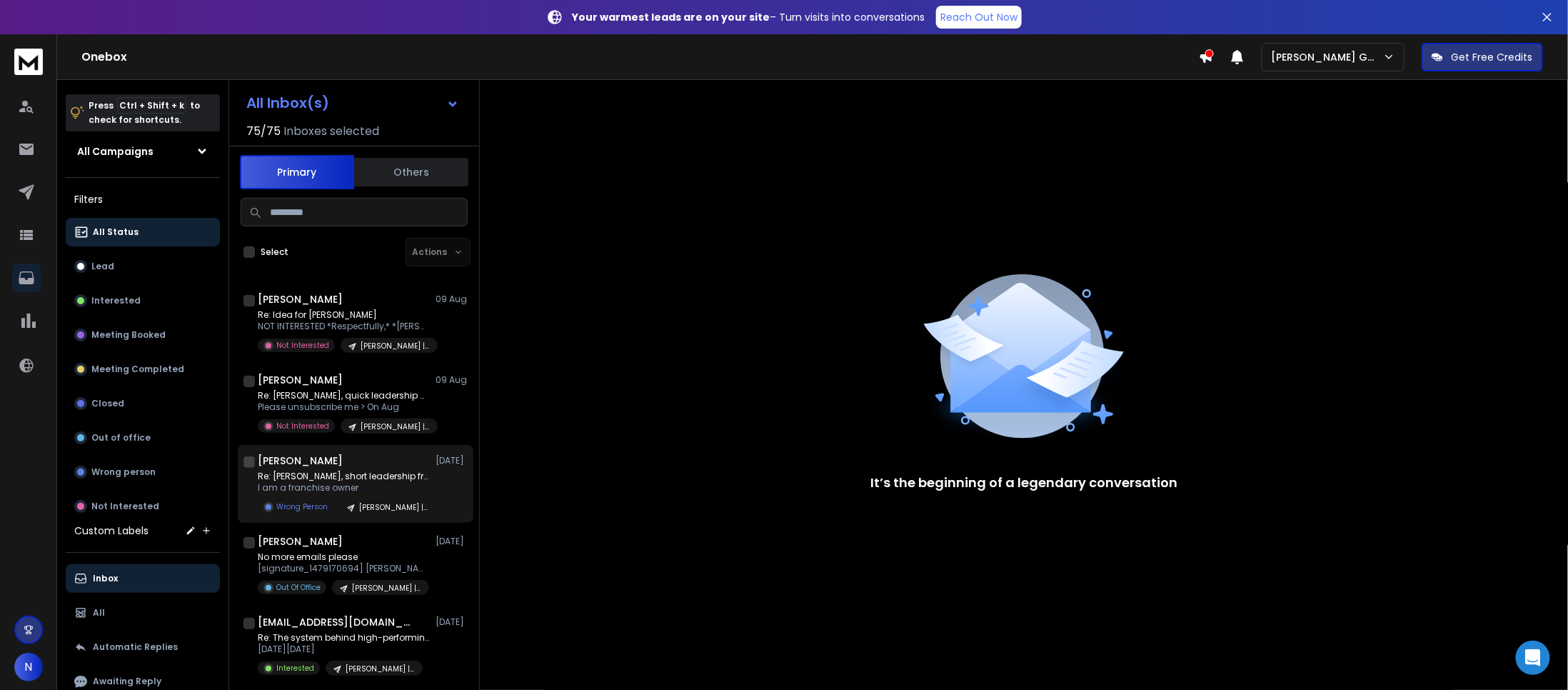
click at [401, 487] on p "I am a franchise owner" at bounding box center [344, 487] width 172 height 11
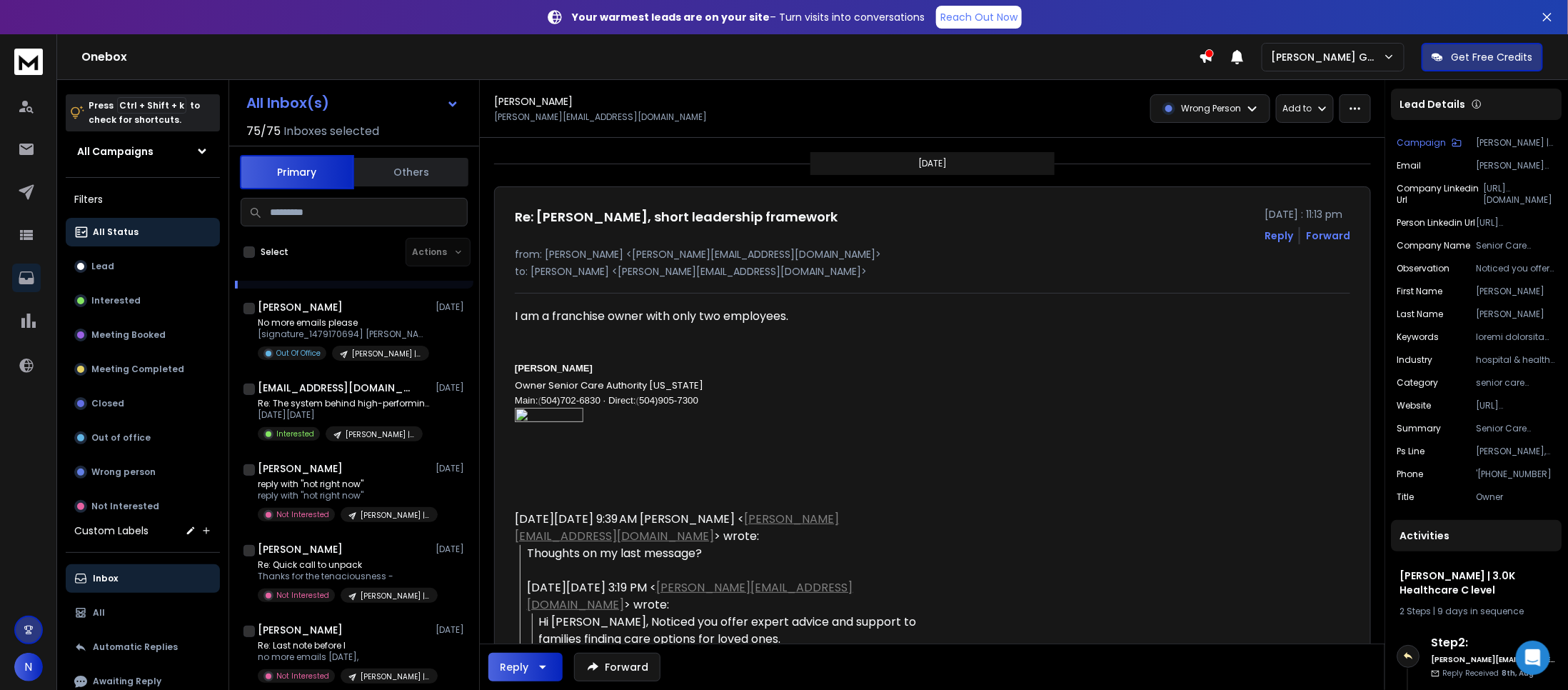
scroll to position [286, 0]
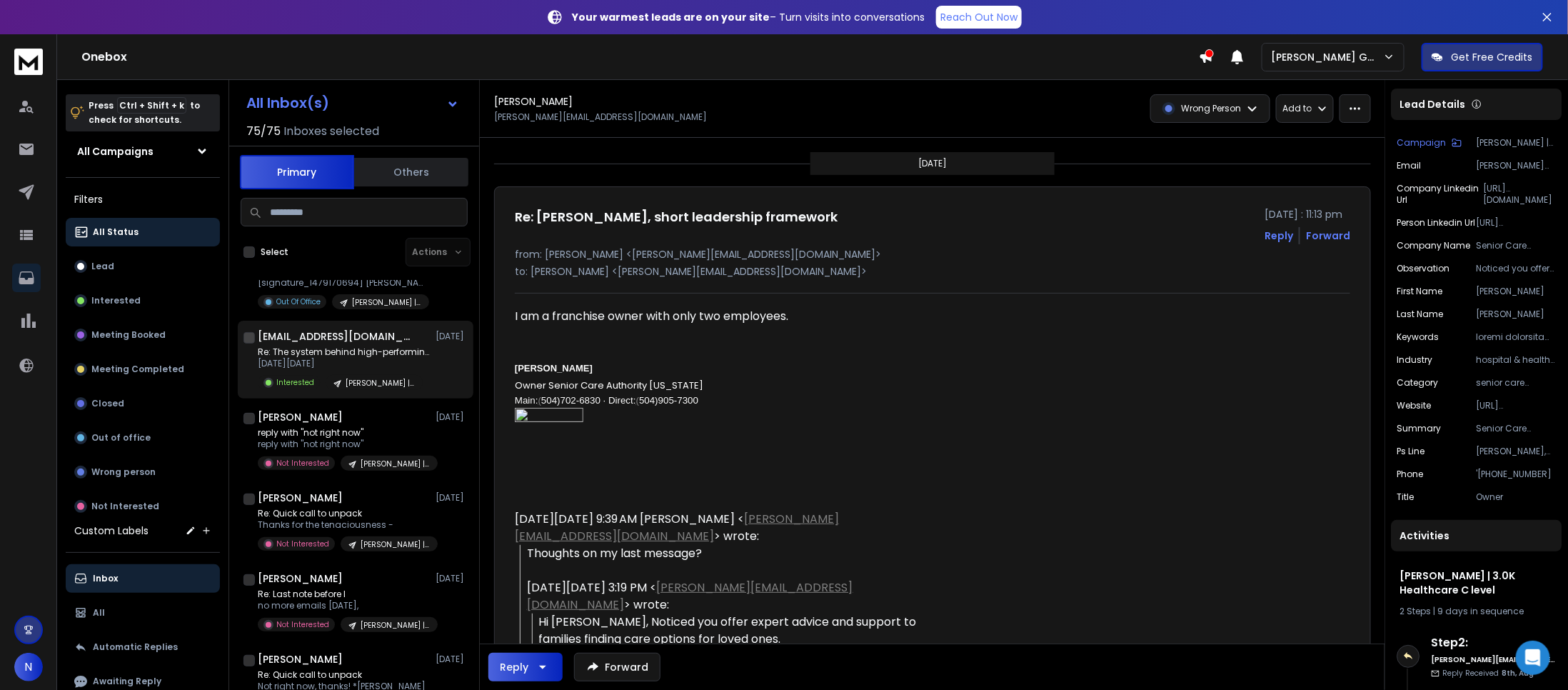
click at [411, 340] on div "mobain@gmail.com 08 Aug" at bounding box center [363, 337] width 210 height 14
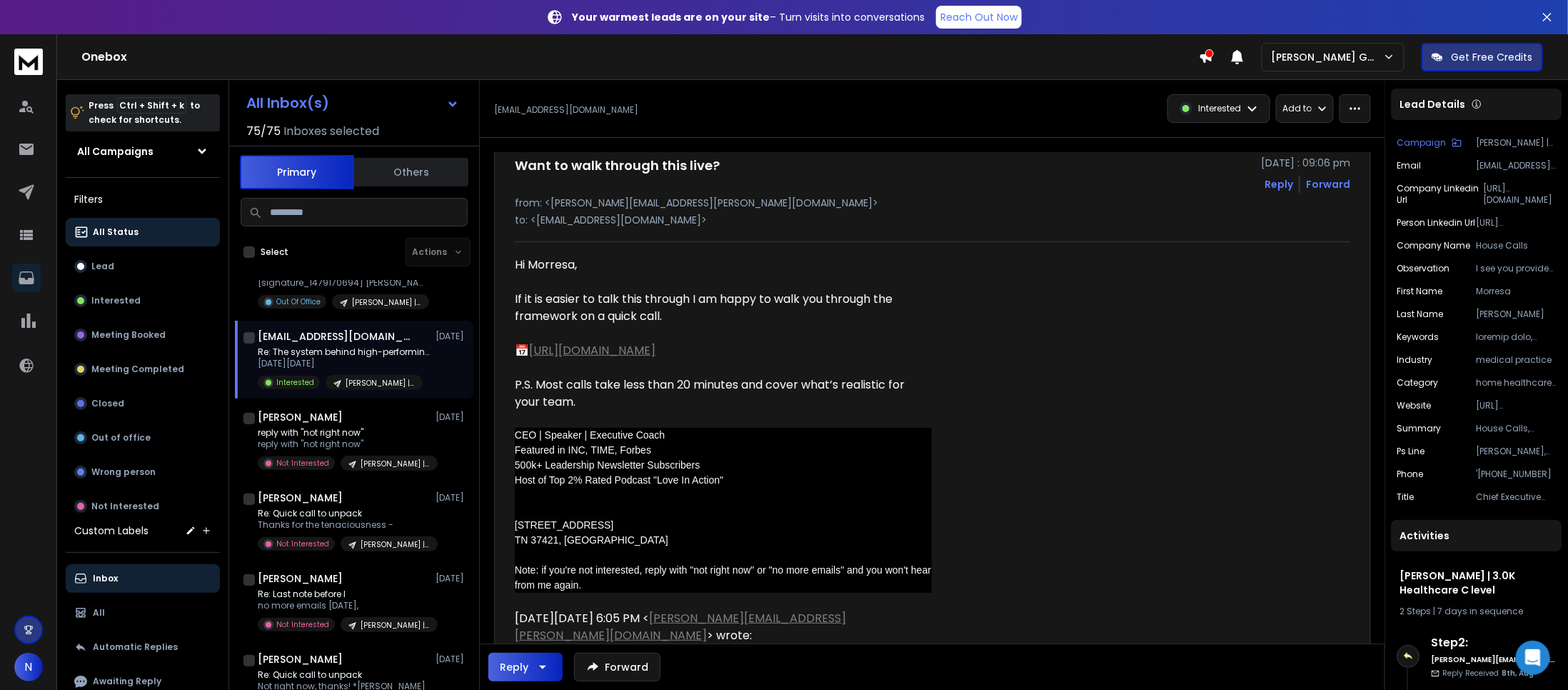
scroll to position [0, 0]
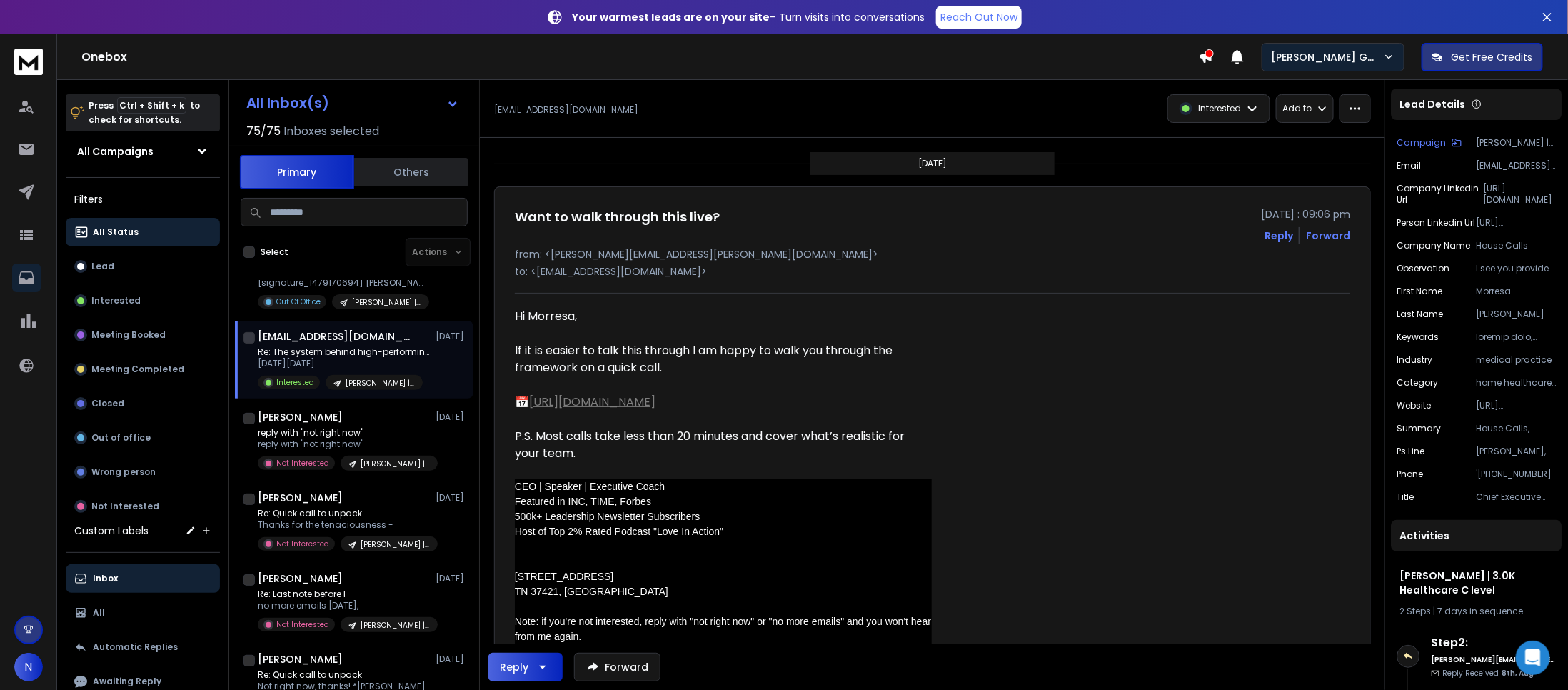
click at [1312, 66] on button "[PERSON_NAME] Group" at bounding box center [1332, 57] width 143 height 29
click at [1311, 65] on button "[PERSON_NAME] Group" at bounding box center [1332, 57] width 143 height 29
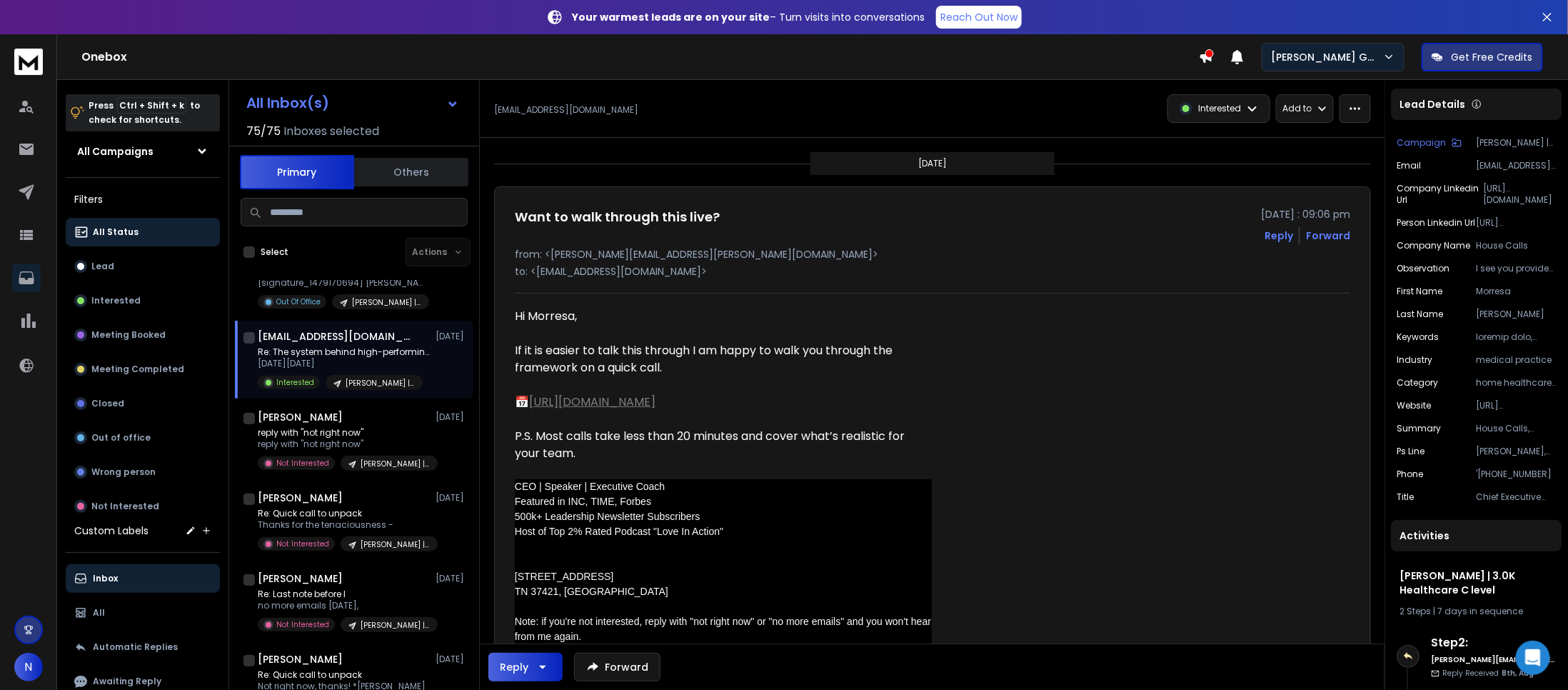
click at [1311, 65] on button "[PERSON_NAME] Group" at bounding box center [1332, 57] width 143 height 29
click at [1315, 64] on button "[PERSON_NAME] Group" at bounding box center [1332, 57] width 143 height 29
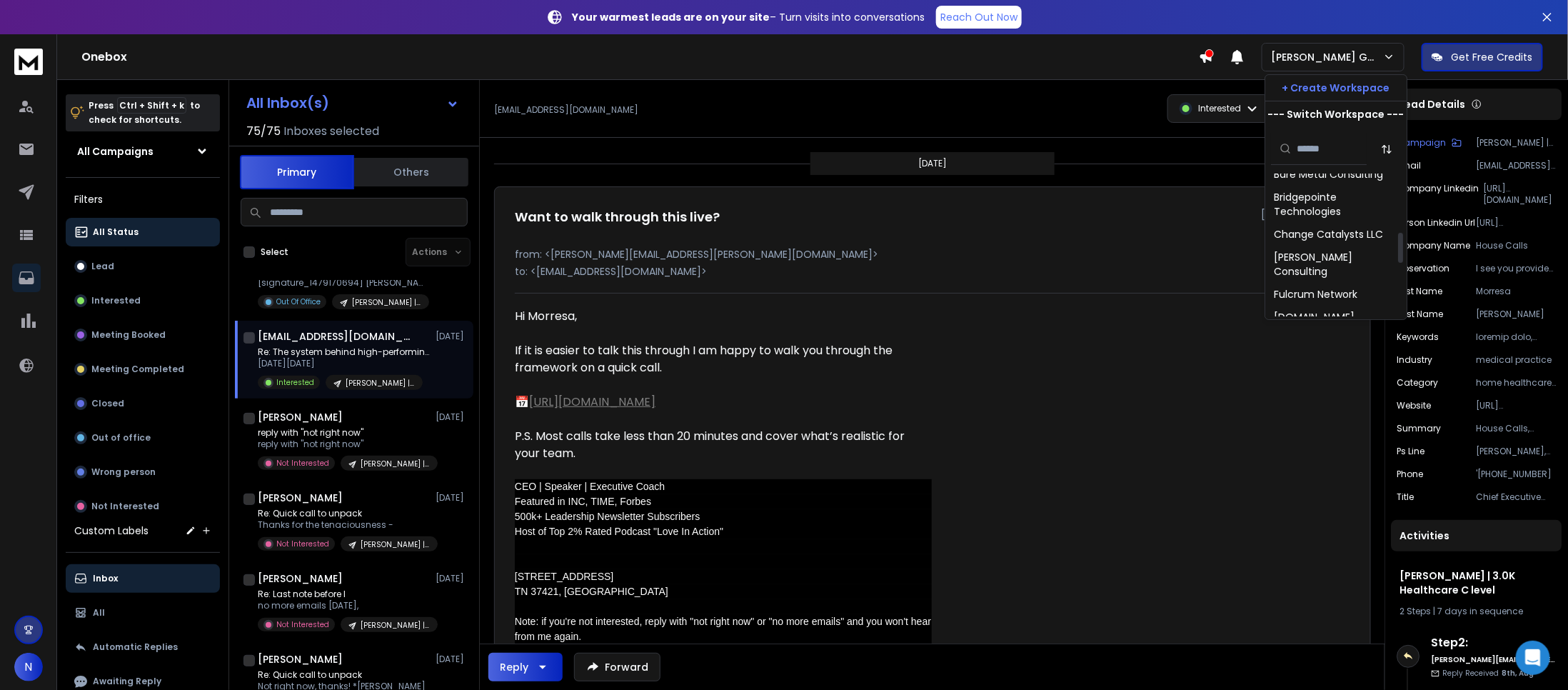
scroll to position [286, 0]
click at [1401, 244] on div at bounding box center [1400, 249] width 5 height 30
drag, startPoint x: 1401, startPoint y: 244, endPoint x: 1399, endPoint y: 267, distance: 23.1
click at [1399, 267] on div at bounding box center [1400, 252] width 5 height 30
click at [1399, 267] on div at bounding box center [1400, 272] width 5 height 30
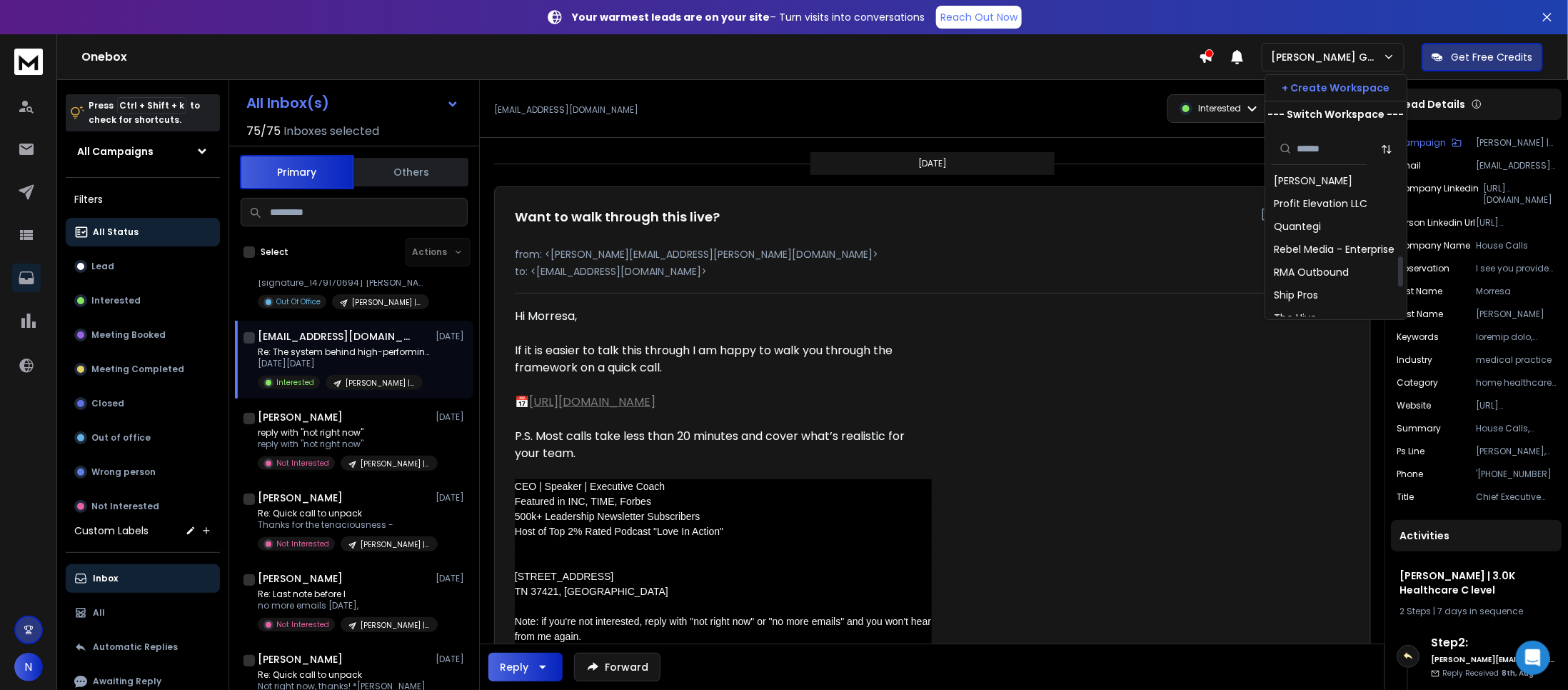
click at [1399, 267] on div at bounding box center [1400, 272] width 5 height 30
drag, startPoint x: 1399, startPoint y: 267, endPoint x: 1396, endPoint y: 259, distance: 8.5
click at [1398, 259] on div at bounding box center [1400, 263] width 5 height 30
click at [1333, 248] on div "Profit Elevation LLC" at bounding box center [1320, 247] width 94 height 14
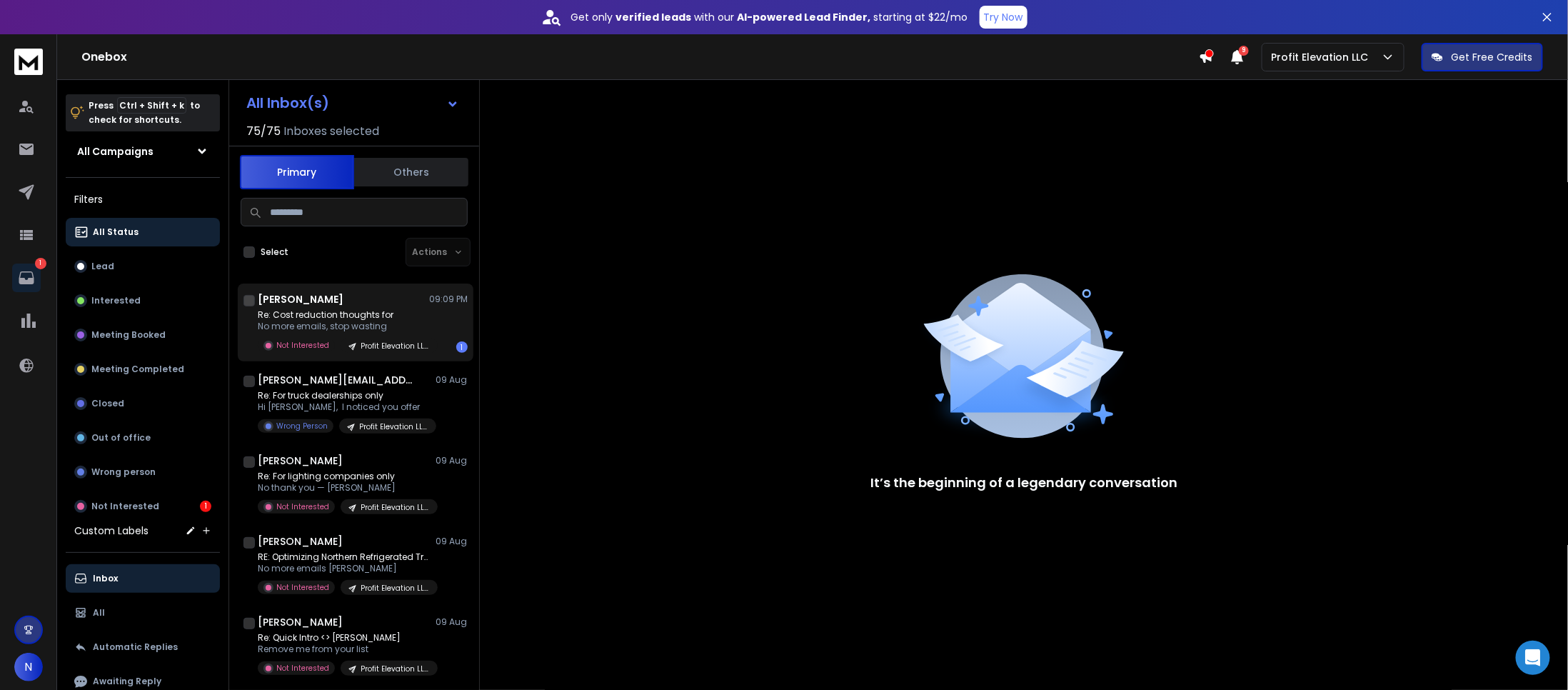
click at [430, 330] on div "Re: Cost reduction thoughts for No more emails, stop wasting Not Interested Pro…" at bounding box center [348, 332] width 180 height 44
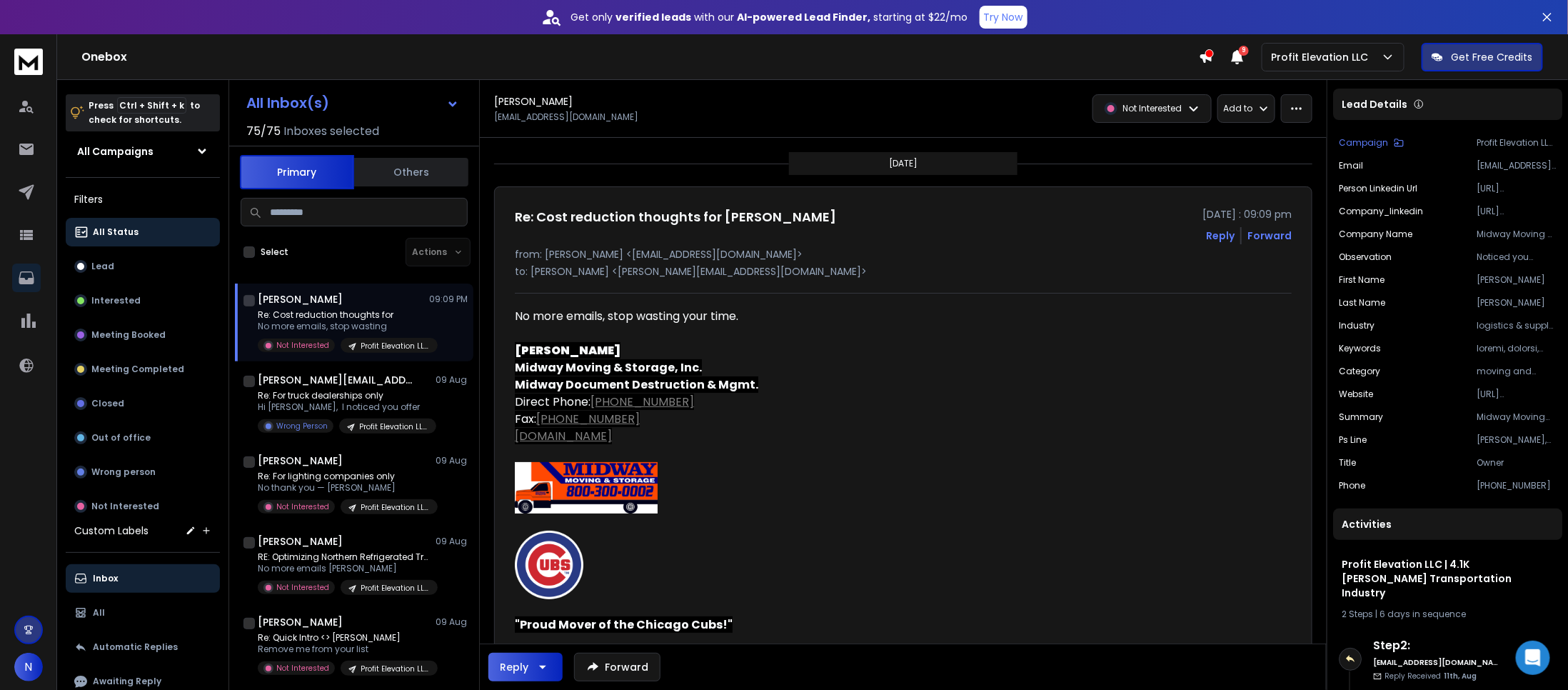
click at [780, 359] on div "Midway Moving & Storage, Inc." at bounding box center [722, 367] width 416 height 17
click at [1333, 64] on button "Profit Elevation LLC" at bounding box center [1332, 57] width 143 height 29
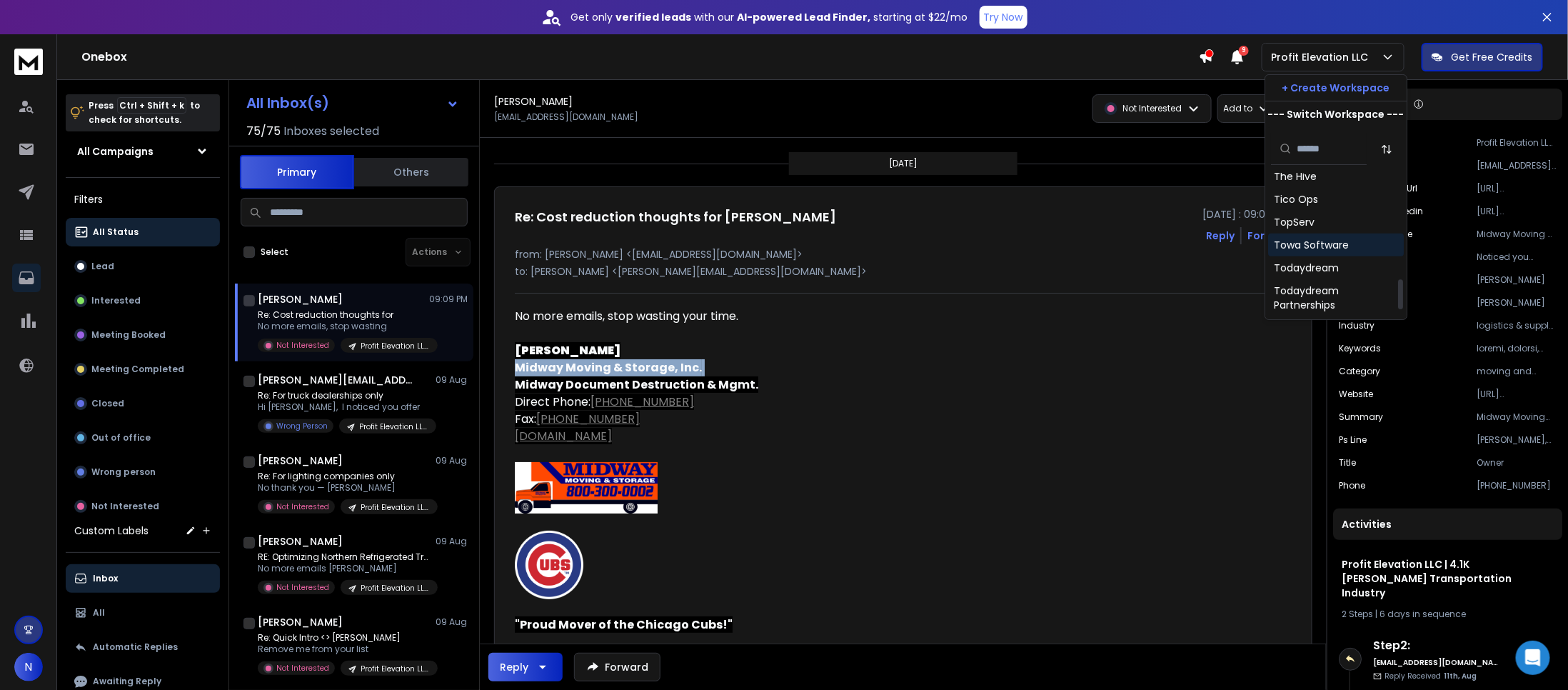
scroll to position [394, 0]
click at [1343, 231] on div "Quantegi" at bounding box center [1336, 228] width 136 height 23
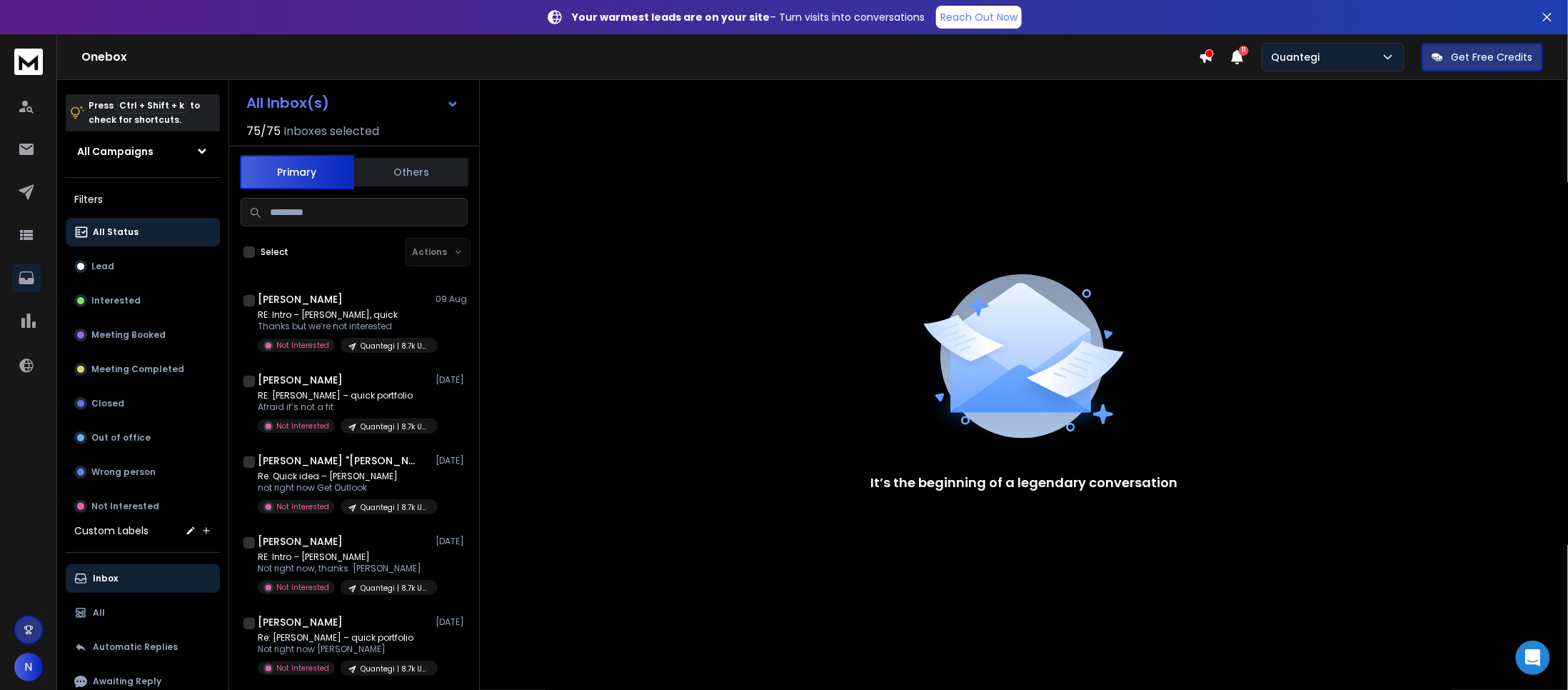
click at [1351, 61] on div "Quantegi" at bounding box center [1333, 57] width 124 height 14
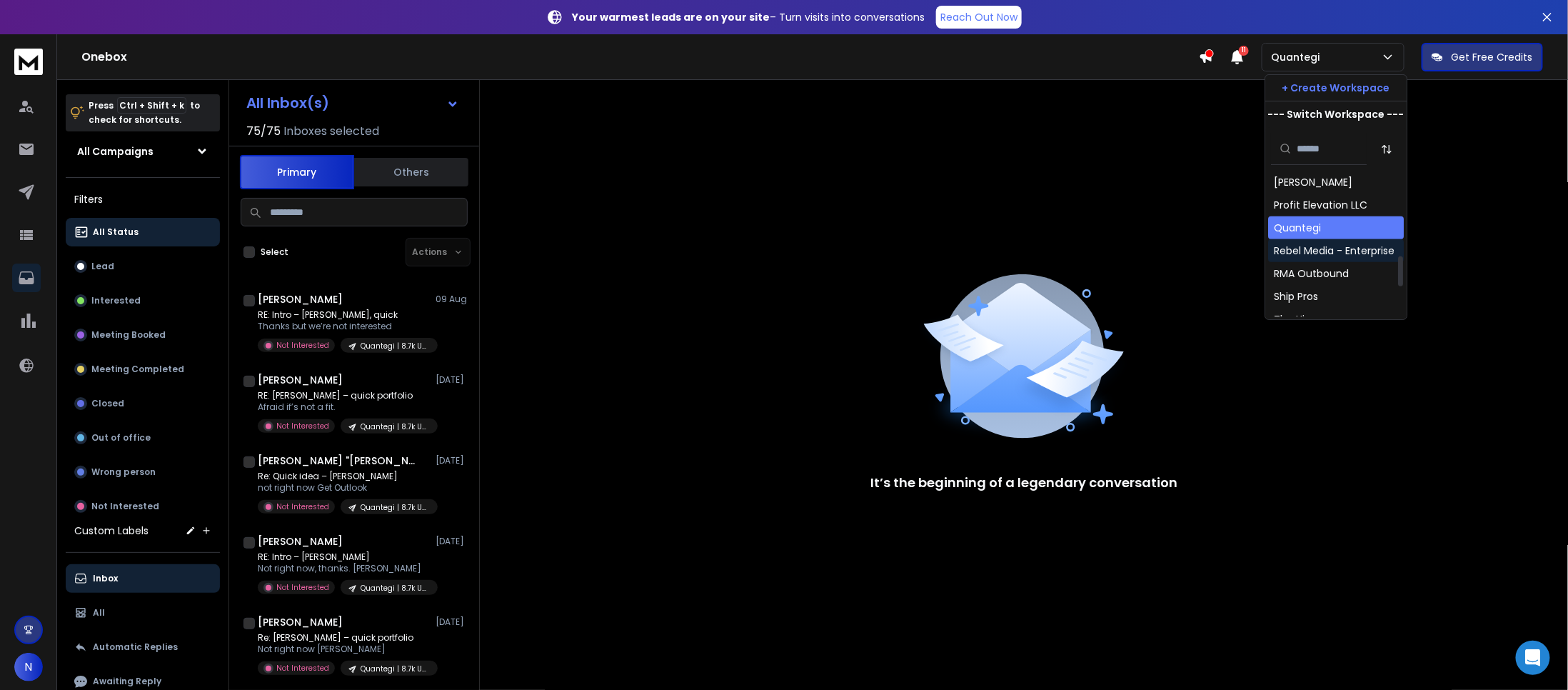
scroll to position [537, 0]
click at [1313, 239] on div "Towa Software" at bounding box center [1310, 245] width 75 height 14
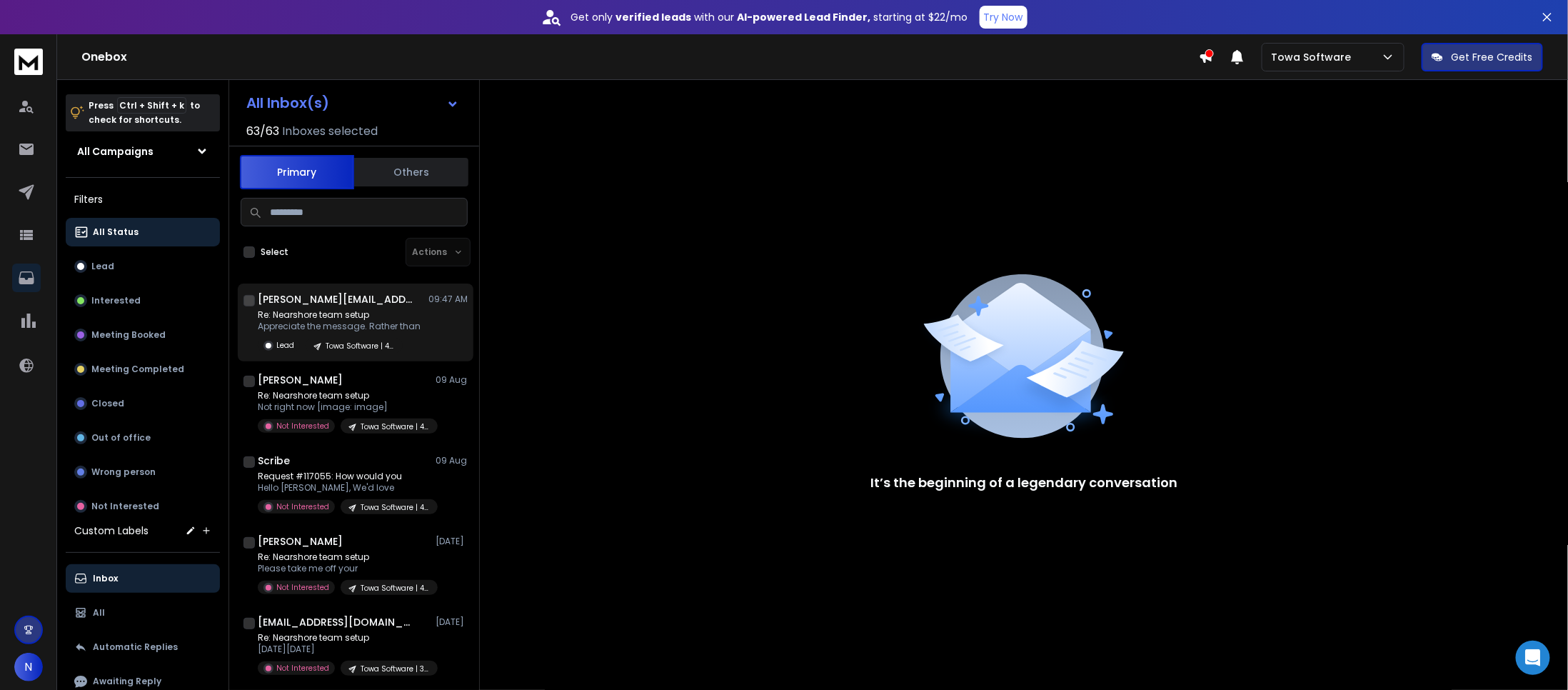
click at [363, 329] on p "Appreciate the message. Rather than" at bounding box center [339, 326] width 163 height 11
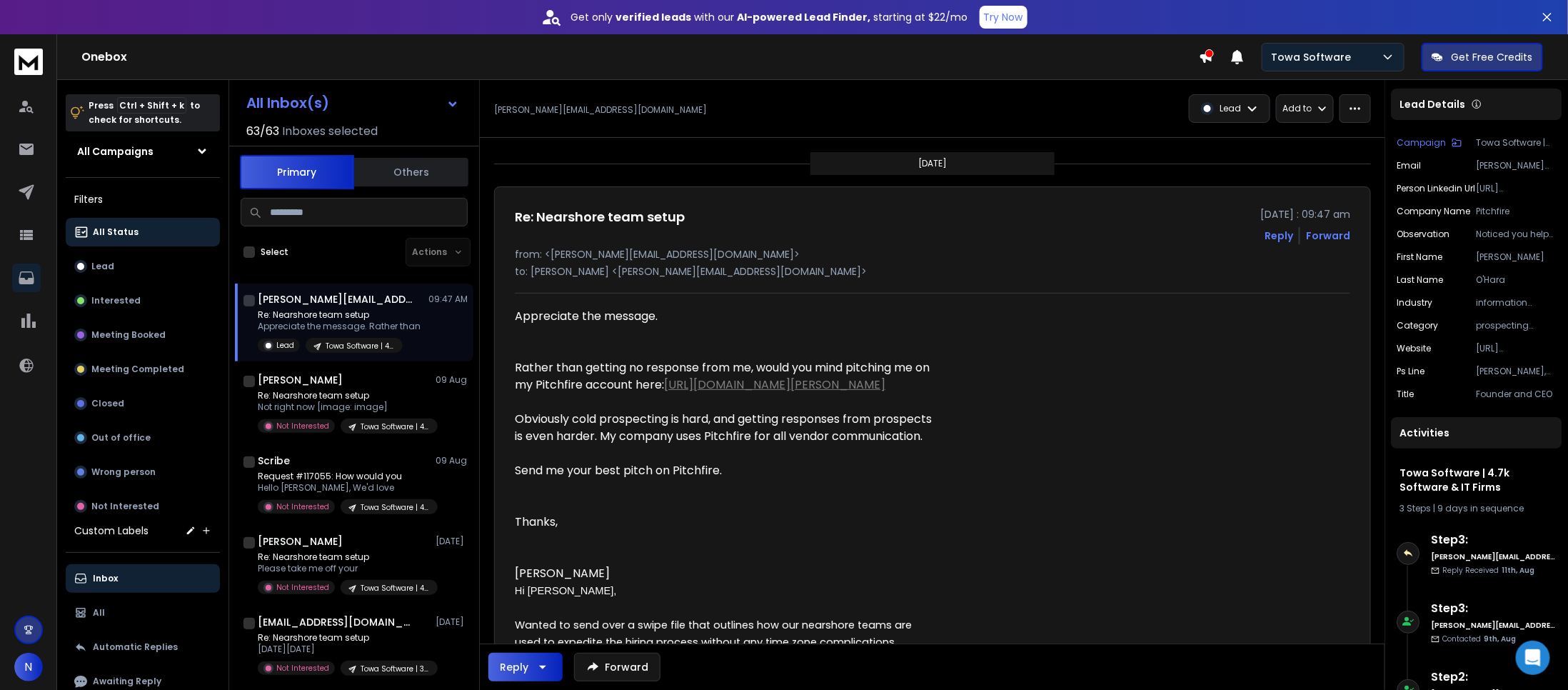
click at [1371, 64] on button "Towa Software" at bounding box center [1332, 57] width 143 height 29
click at [1363, 28] on div "Get only verified leads with our AI-powered Lead Finder, starting at $22/mo Try…" at bounding box center [784, 17] width 1568 height 34
click at [1368, 59] on div "Towa Software" at bounding box center [1333, 57] width 124 height 14
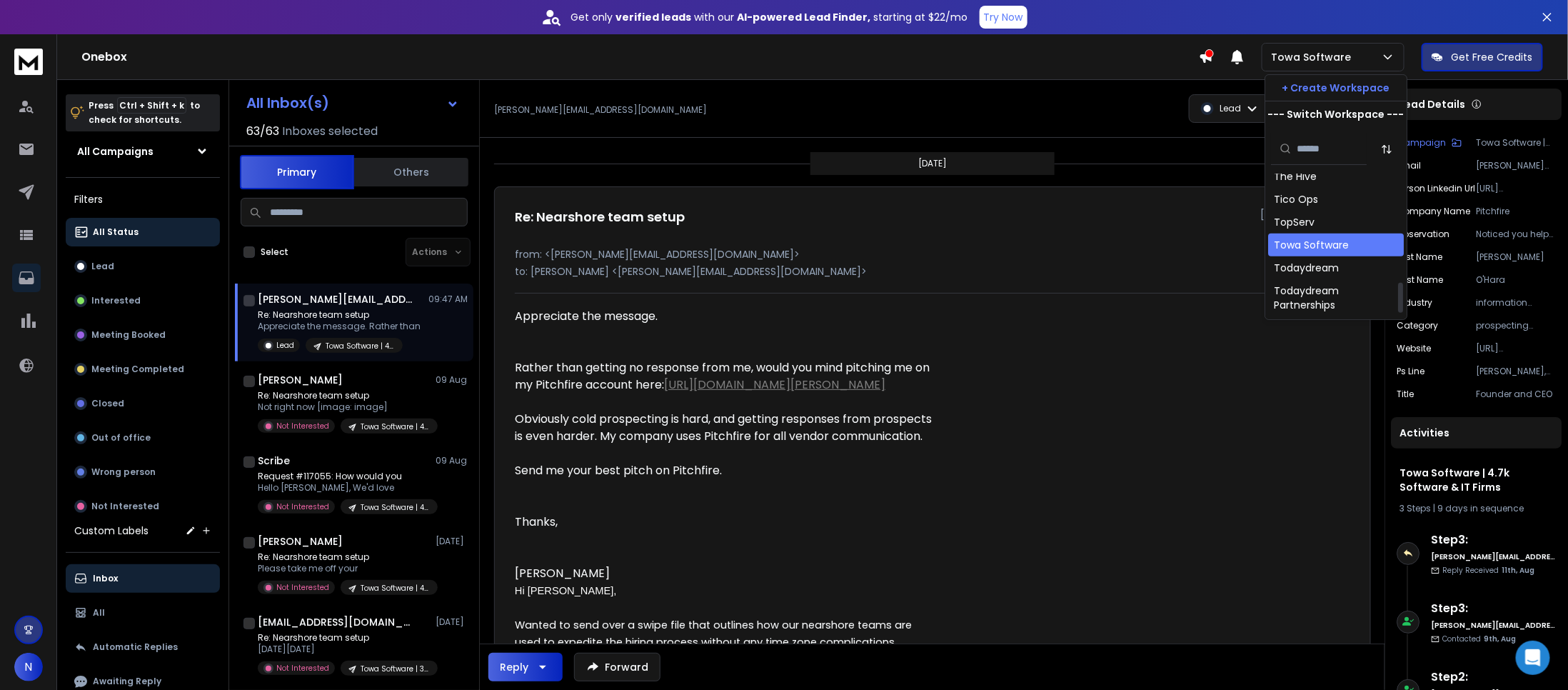
scroll to position [394, 0]
click at [1308, 313] on div "The Hive" at bounding box center [1294, 319] width 43 height 14
click at [1308, 313] on div "My Workspace Anderson Lane & Associates Arhasi Backgrounds 360 Bare Metal Consu…" at bounding box center [1336, 245] width 142 height 149
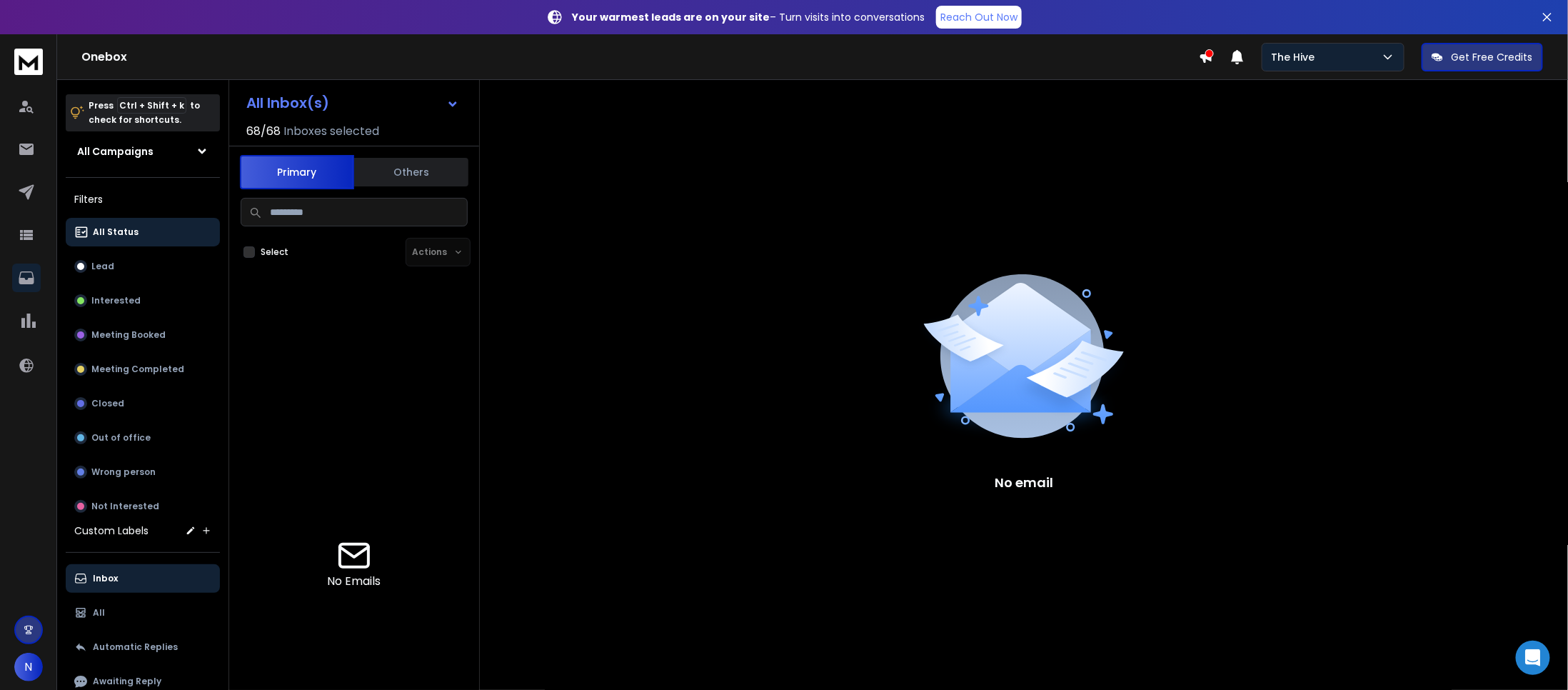
click at [1291, 50] on p "The Hive" at bounding box center [1295, 57] width 49 height 14
click at [1300, 50] on p "The Hive" at bounding box center [1295, 57] width 49 height 14
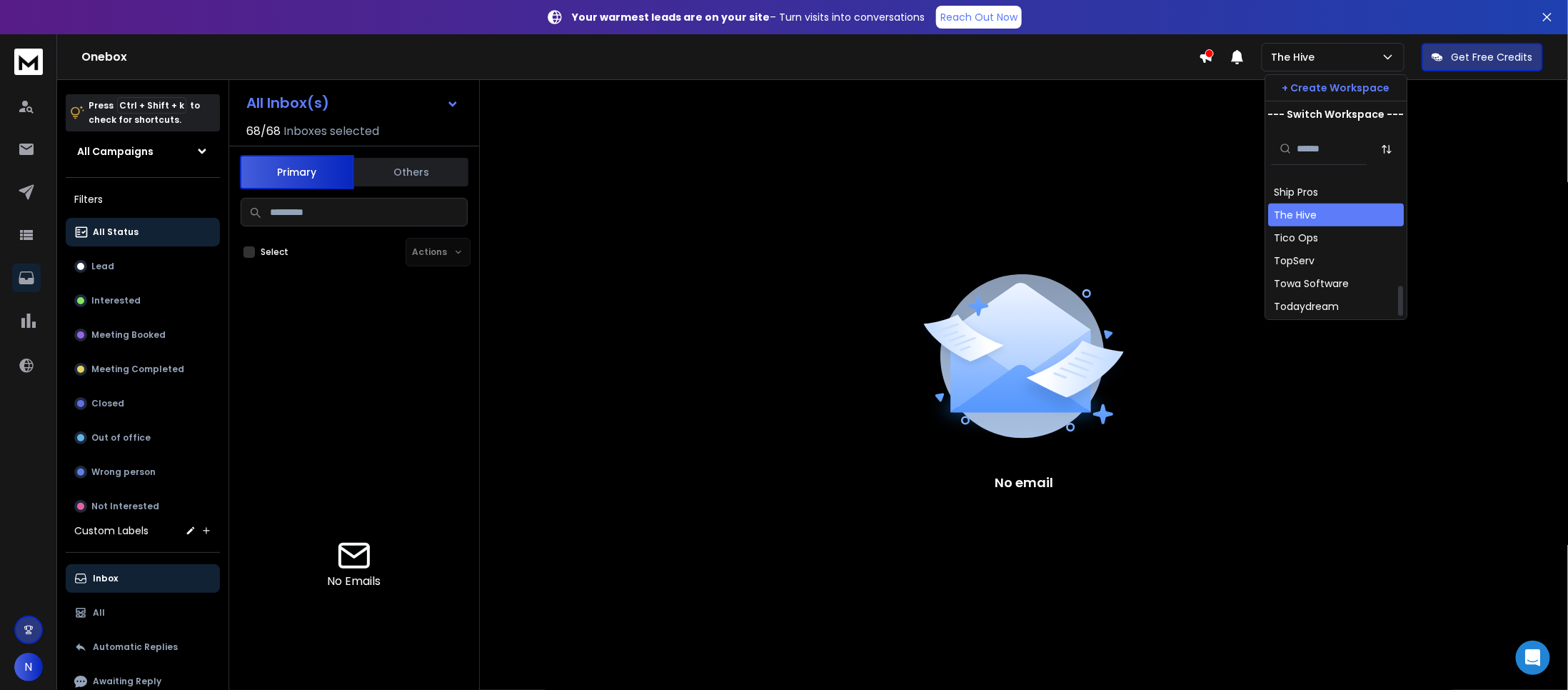
scroll to position [537, 0]
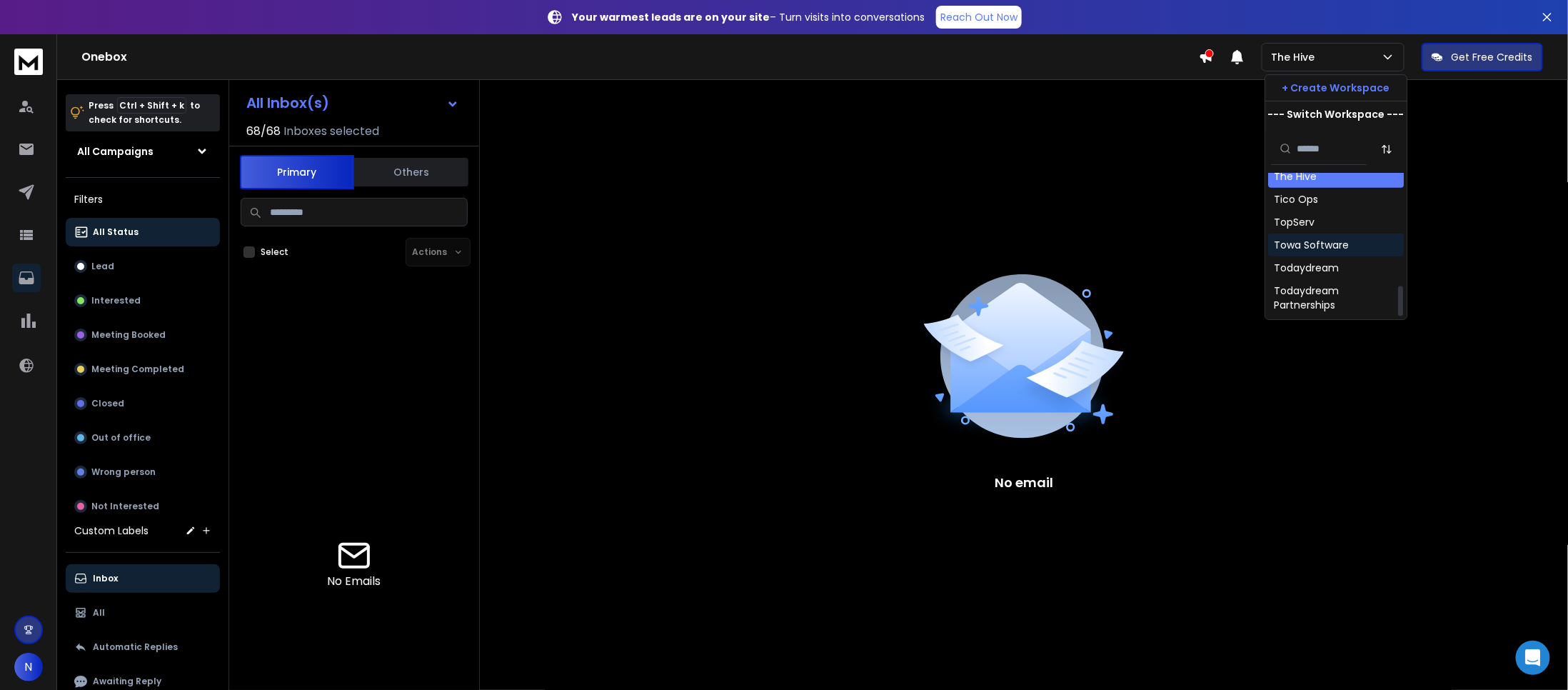
click at [1350, 237] on div "Towa Software" at bounding box center [1336, 245] width 136 height 23
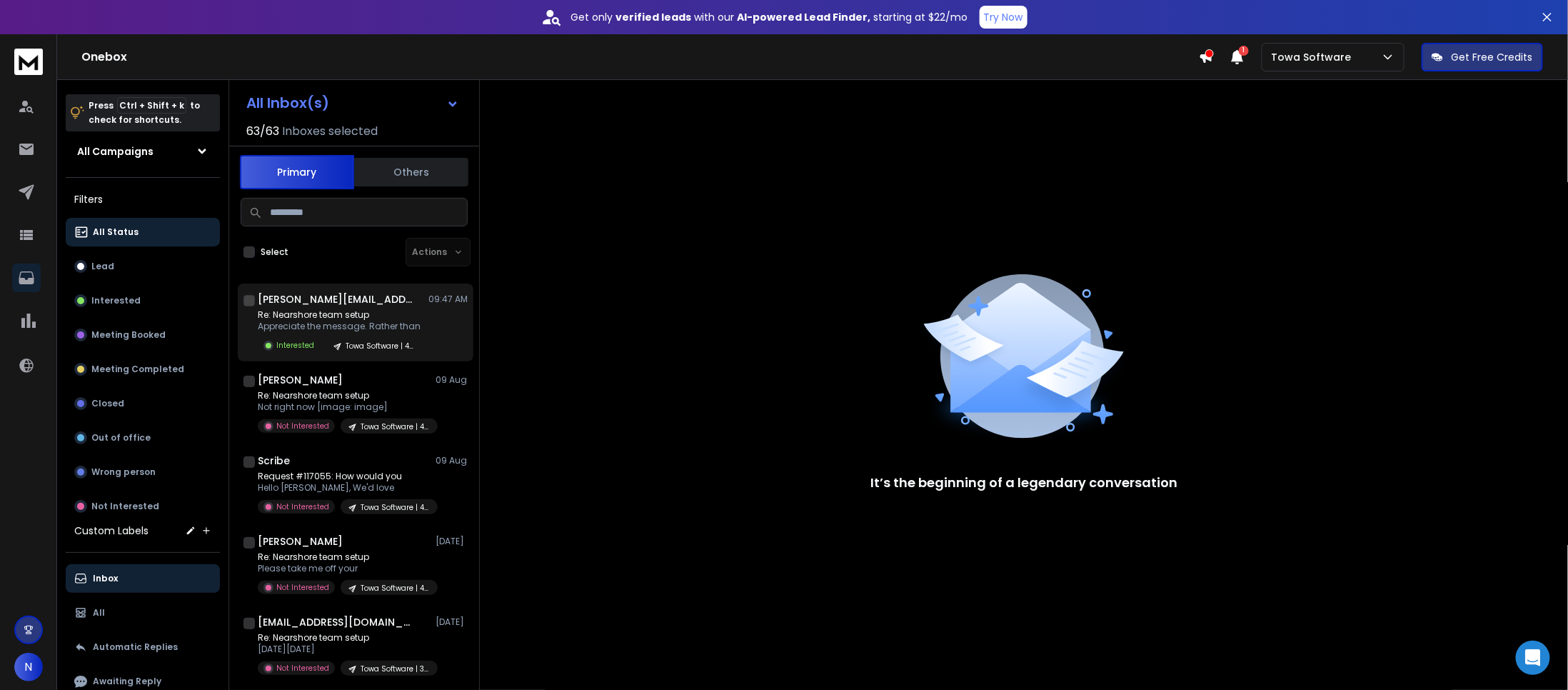
click at [333, 324] on p "Appreciate the message. Rather than" at bounding box center [340, 326] width 165 height 11
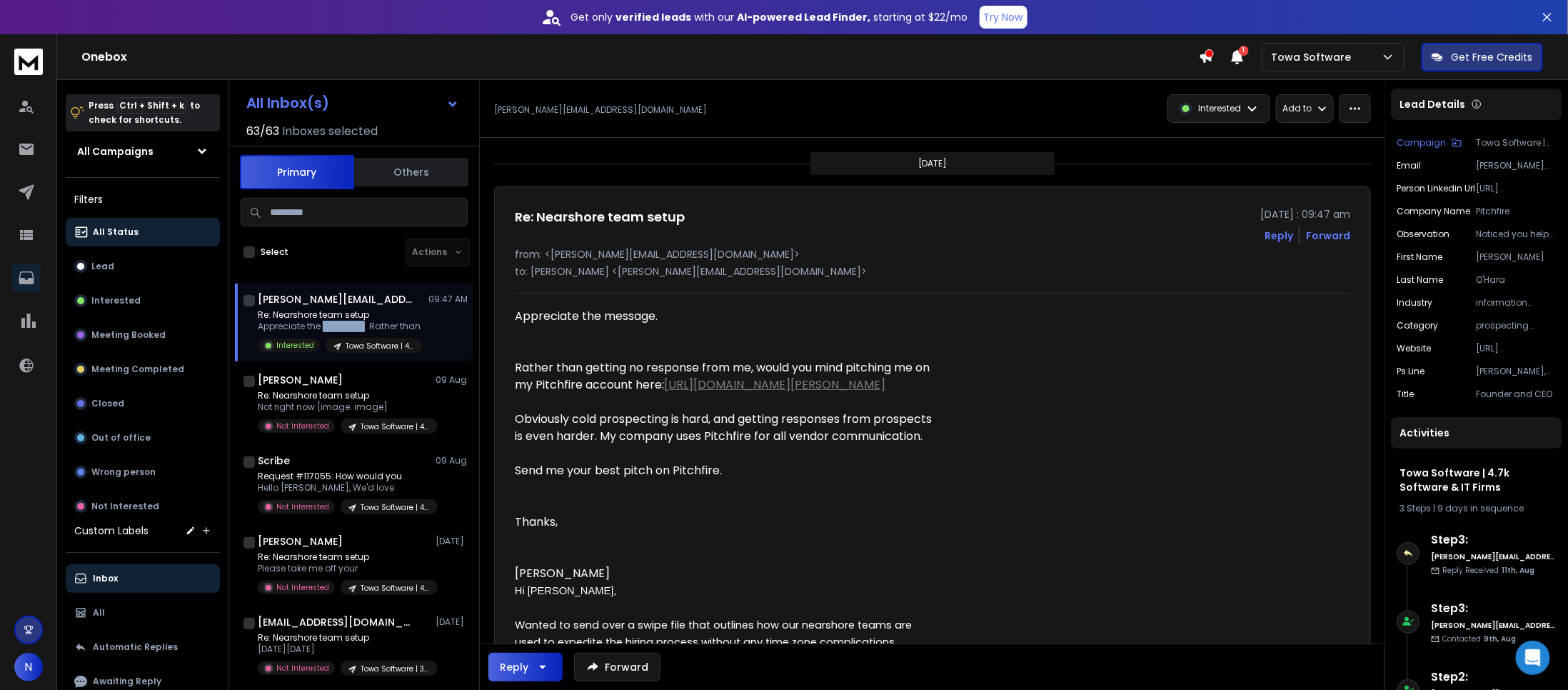
click at [1243, 99] on div "Interested" at bounding box center [1219, 108] width 102 height 27
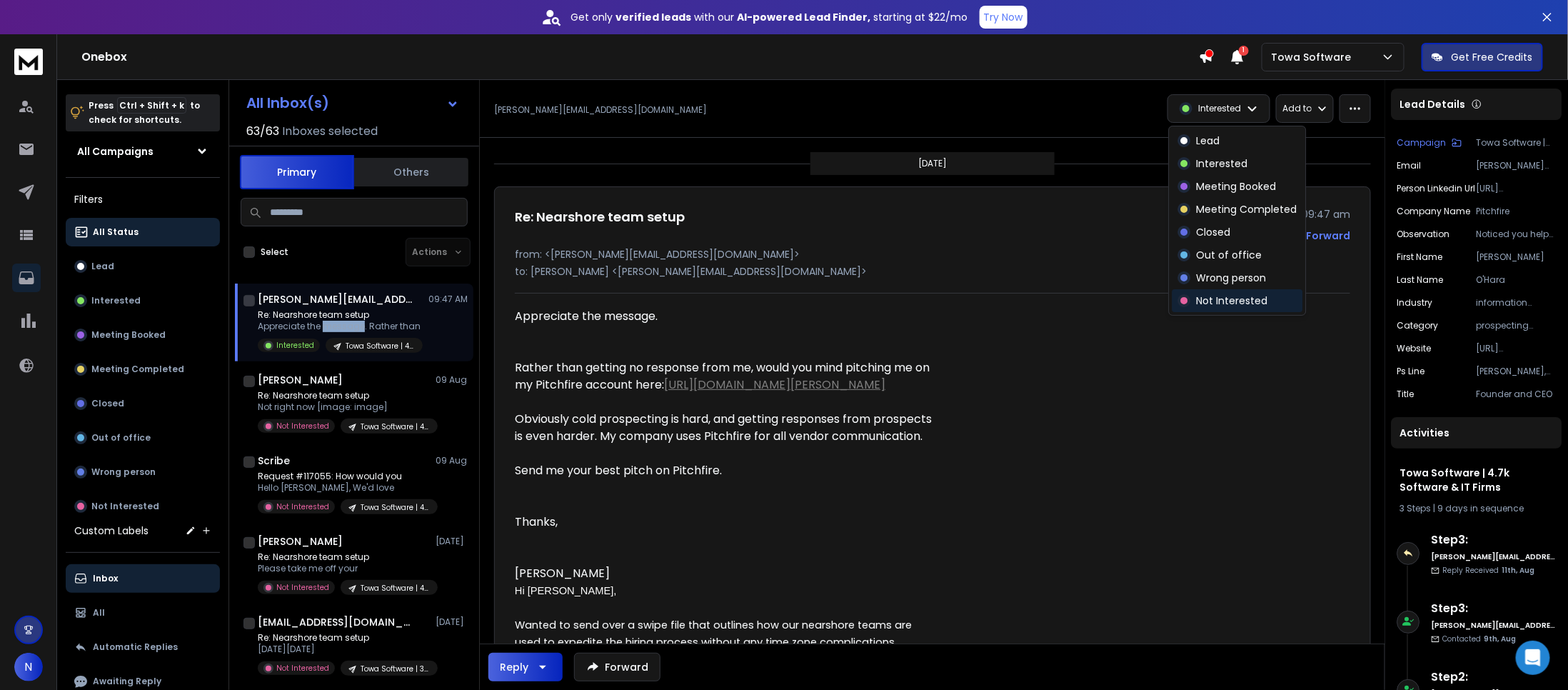
click at [1228, 292] on div "Not Interested" at bounding box center [1237, 301] width 131 height 23
click at [1228, 294] on p "Not Interested" at bounding box center [1231, 301] width 71 height 14
